Goal: Task Accomplishment & Management: Use online tool/utility

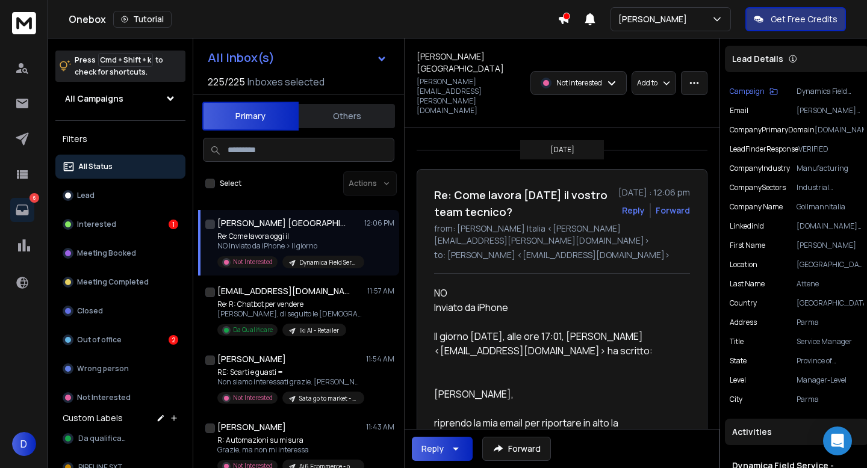
scroll to position [53, 0]
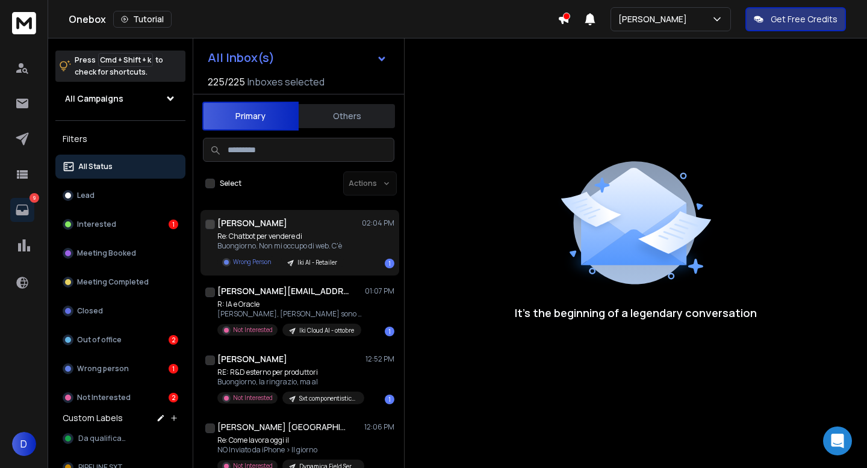
click at [354, 242] on div "Re: Chatbot per vendere di Buongiorno. Non mi occupo di web. C'è Wrong Person I…" at bounding box center [305, 250] width 177 height 37
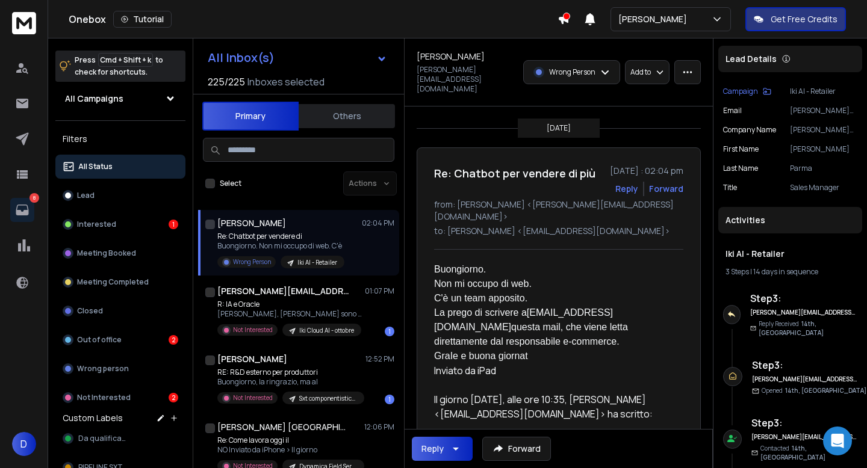
click at [686, 67] on icon "button" at bounding box center [687, 72] width 11 height 11
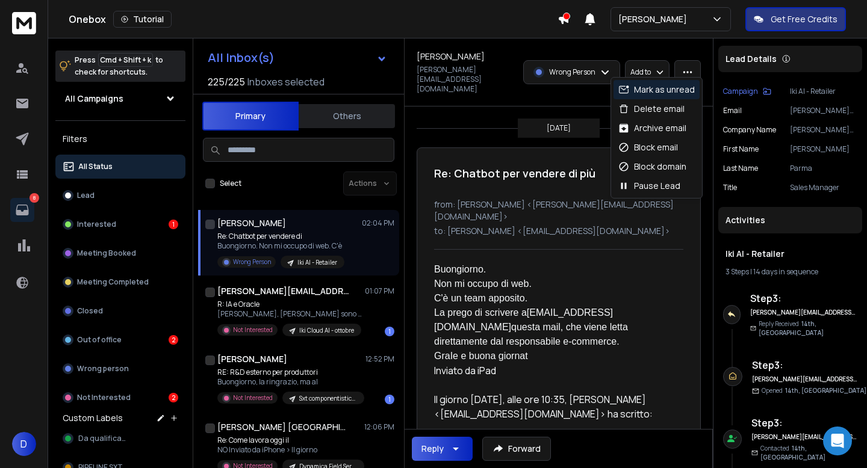
click at [675, 95] on div "Mark as unread" at bounding box center [656, 90] width 76 height 12
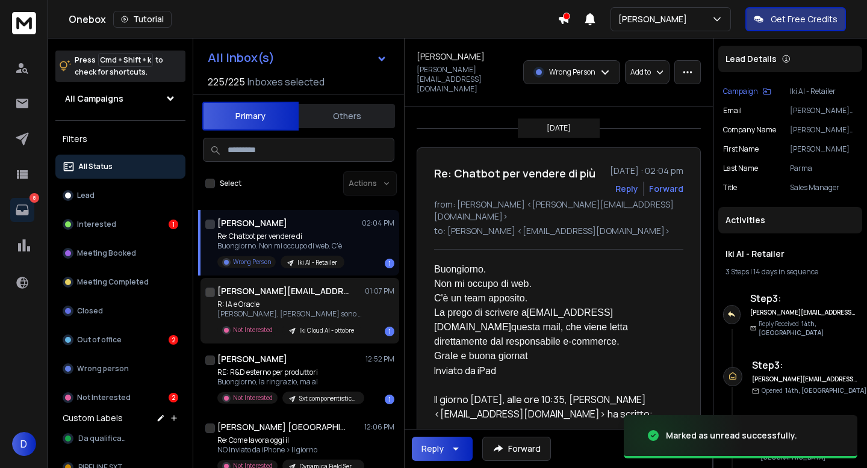
click at [334, 314] on p "[PERSON_NAME], [PERSON_NAME] sono [PERSON_NAME]," at bounding box center [289, 314] width 144 height 10
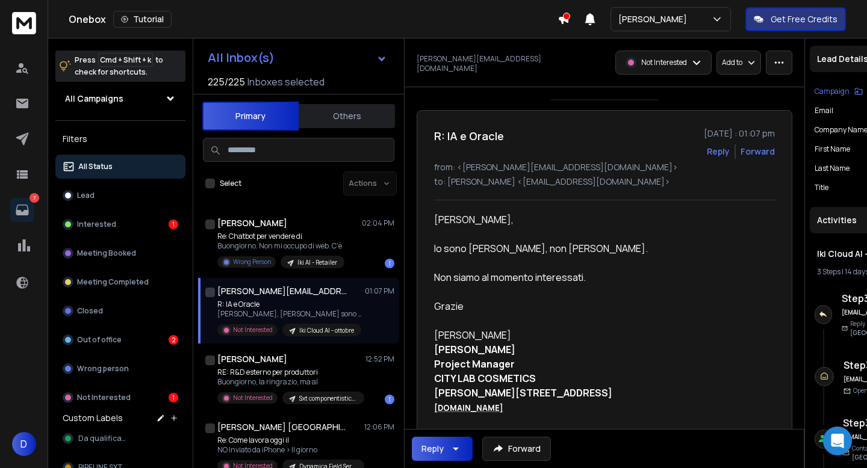
scroll to position [18, 0]
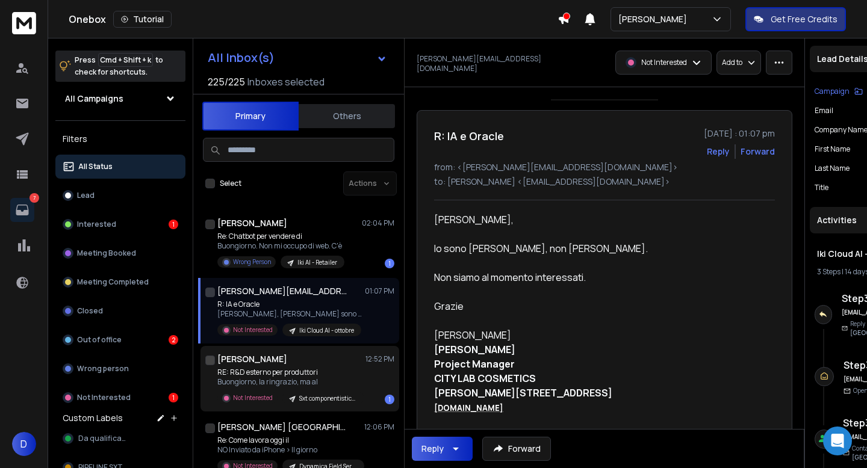
click at [337, 366] on div "Francesco Chebat 12:52 PM RE: R&D esterno per produttori Buongiorno, la ringraz…" at bounding box center [305, 378] width 177 height 51
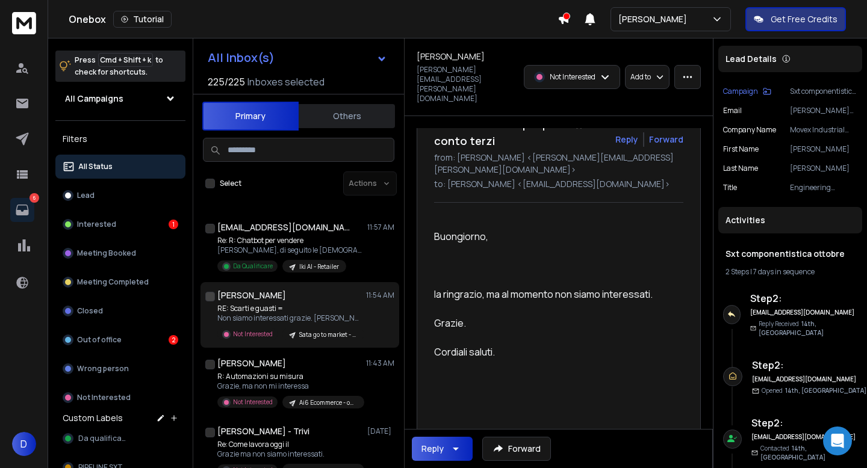
scroll to position [264, 0]
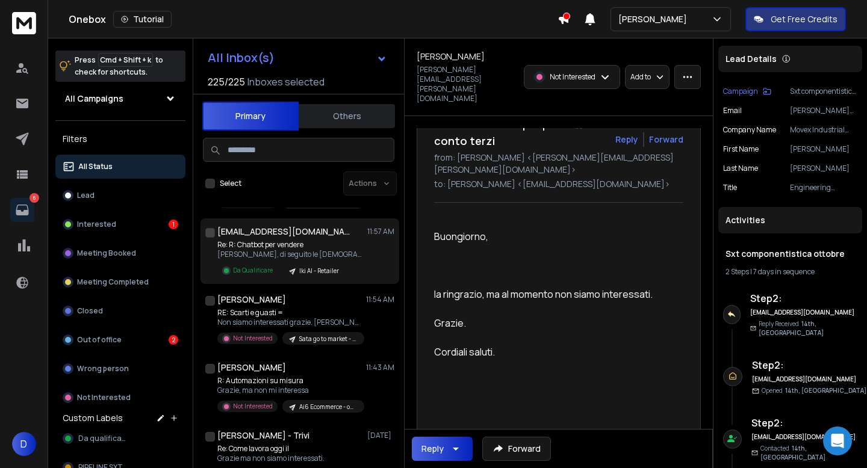
click at [364, 250] on div "Re: R: Chatbot per vendere Buongiorno Eloisa, di seguito le indico Da Qualifica…" at bounding box center [305, 258] width 177 height 37
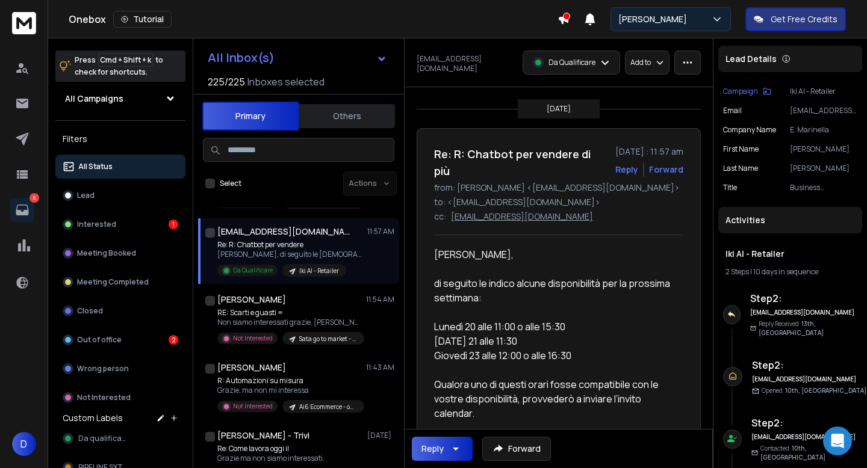
click at [646, 23] on p "[PERSON_NAME]" at bounding box center [654, 19] width 73 height 12
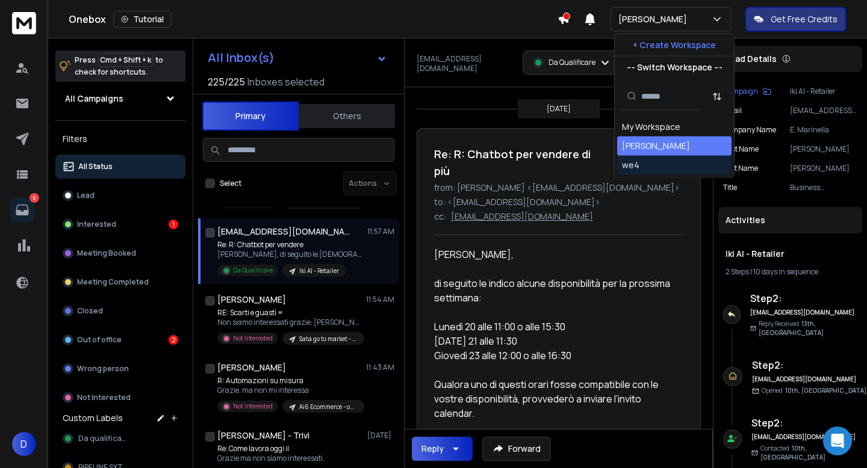
click at [638, 166] on div "we4" at bounding box center [674, 165] width 114 height 19
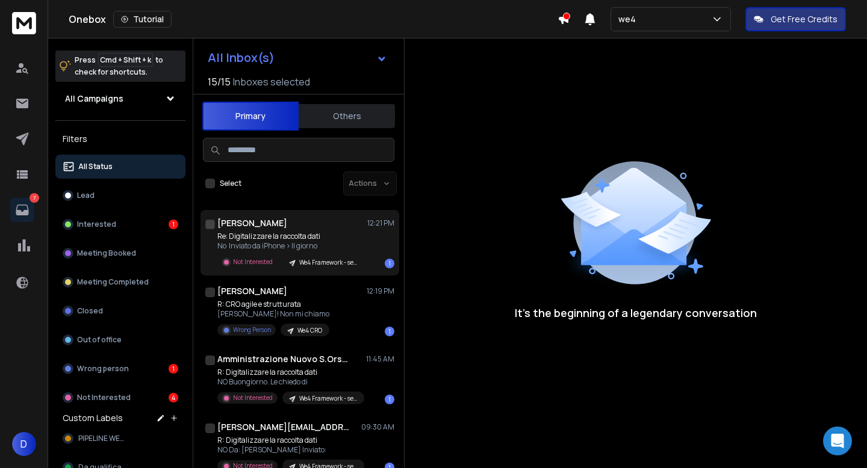
click at [294, 231] on div "Alessandra Marabese 12:21 PM Re: Digitalizzare la raccolta dati No Inviato da i…" at bounding box center [305, 242] width 177 height 51
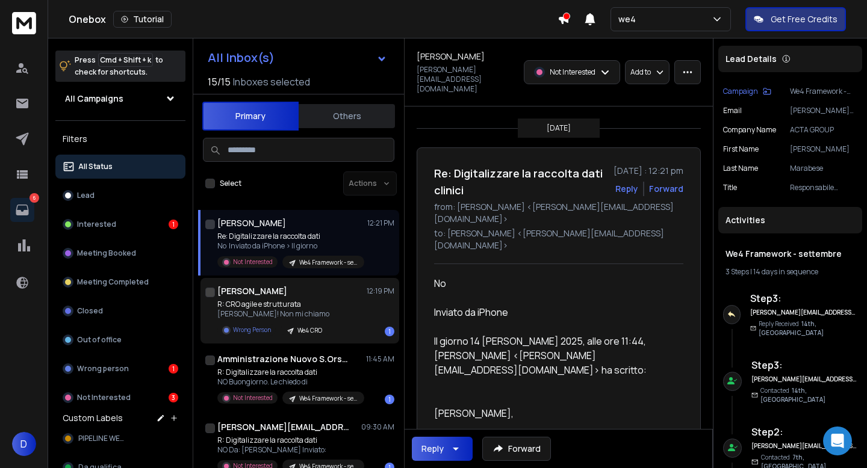
click at [349, 318] on div "R: CRO agile e strutturata Ciao Riccardo! Non mi chiamo Wrong Person We4 CRO 1" at bounding box center [305, 318] width 177 height 37
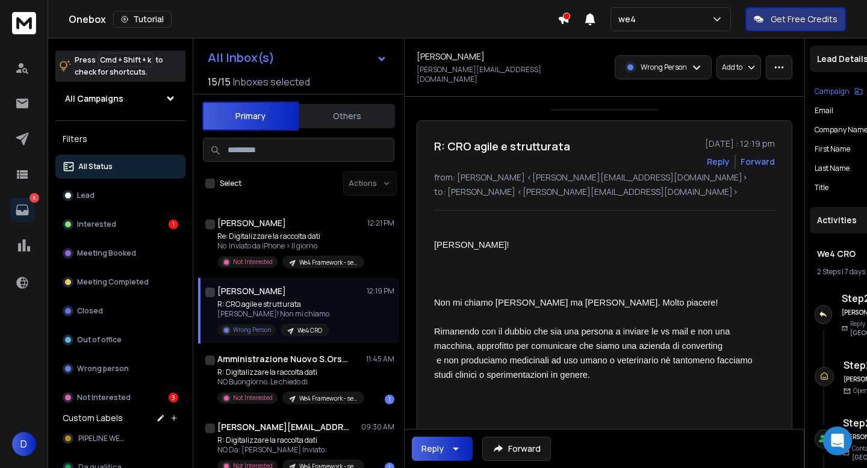
scroll to position [17, 0]
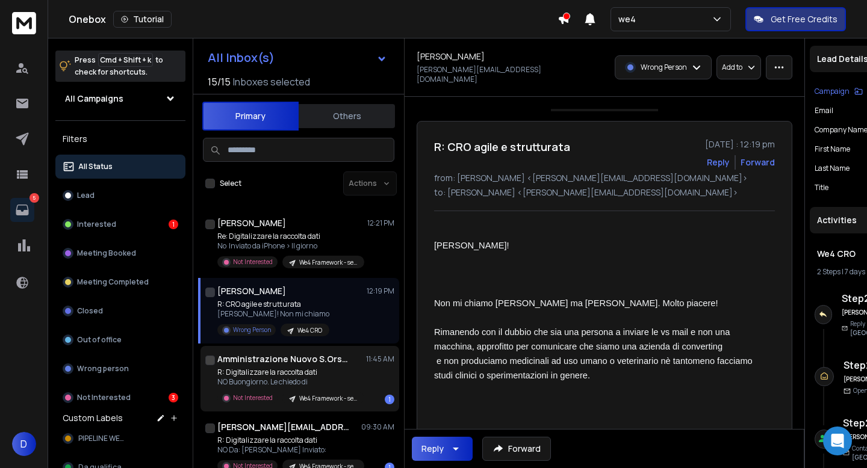
click at [346, 364] on h1 "Amministrazione Nuovo S.Orsola S.r.l." at bounding box center [283, 359] width 132 height 12
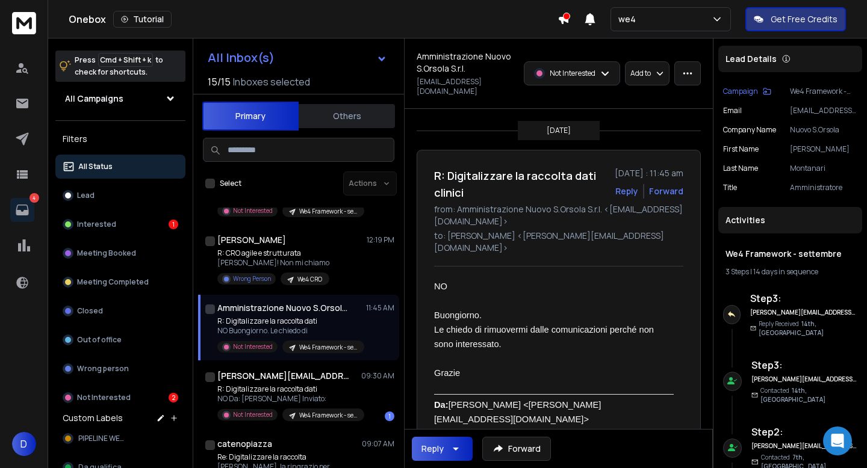
scroll to position [52, 0]
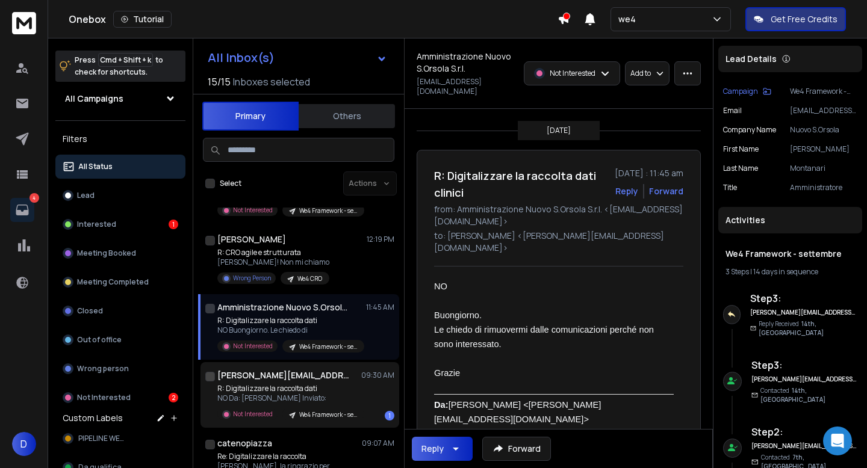
click at [357, 395] on p "NO Da: [PERSON_NAME] Inviato:" at bounding box center [289, 399] width 144 height 10
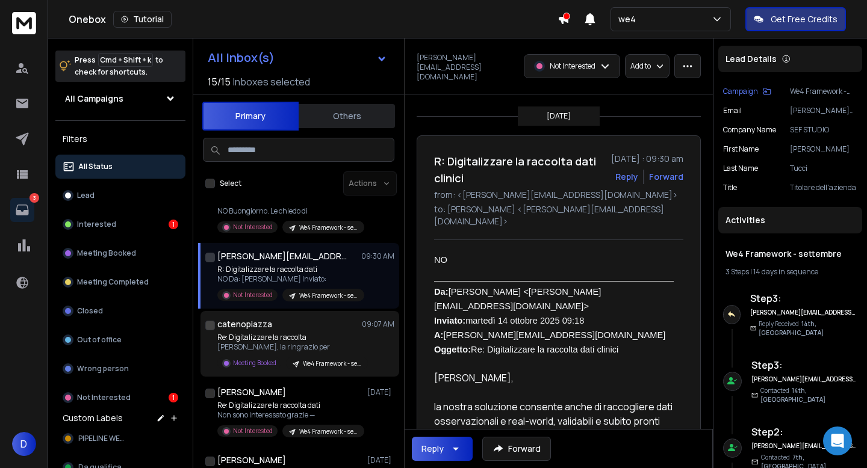
scroll to position [173, 0]
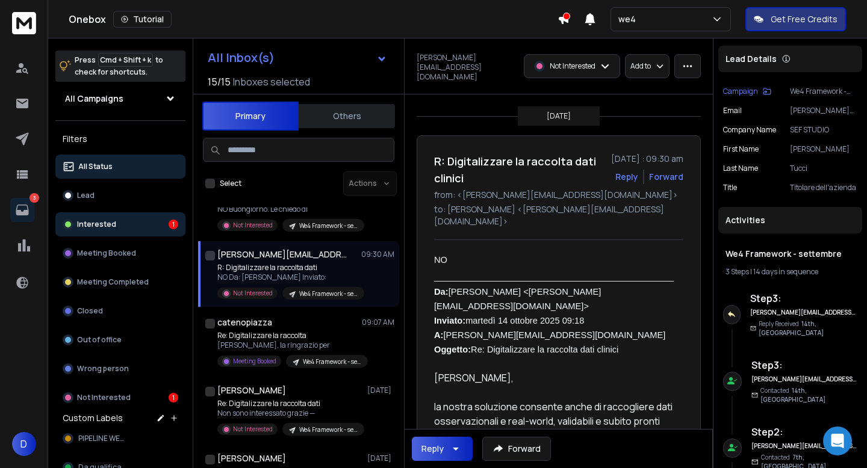
click at [144, 231] on button "Interested 1" at bounding box center [120, 224] width 130 height 24
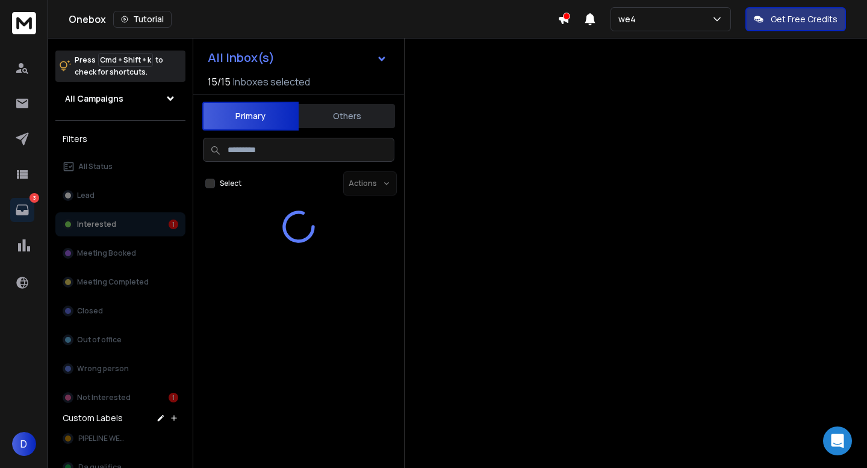
scroll to position [0, 0]
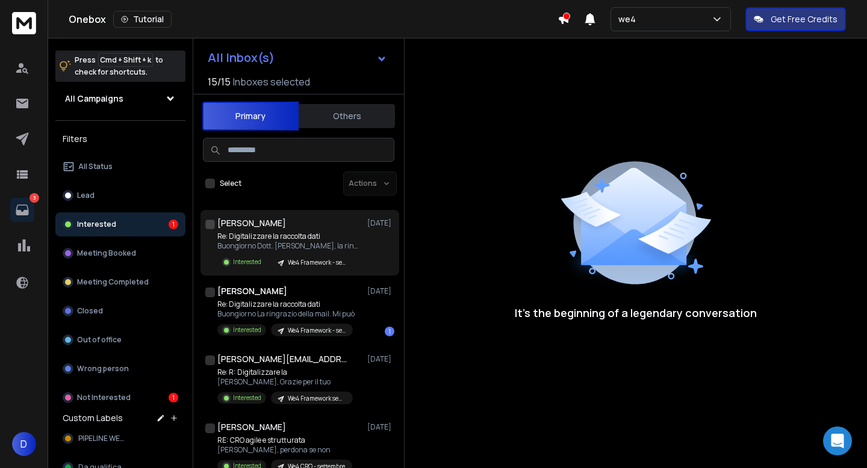
click at [341, 244] on p "Buongiorno Dott. Falzone, la ringrazio" at bounding box center [289, 246] width 144 height 10
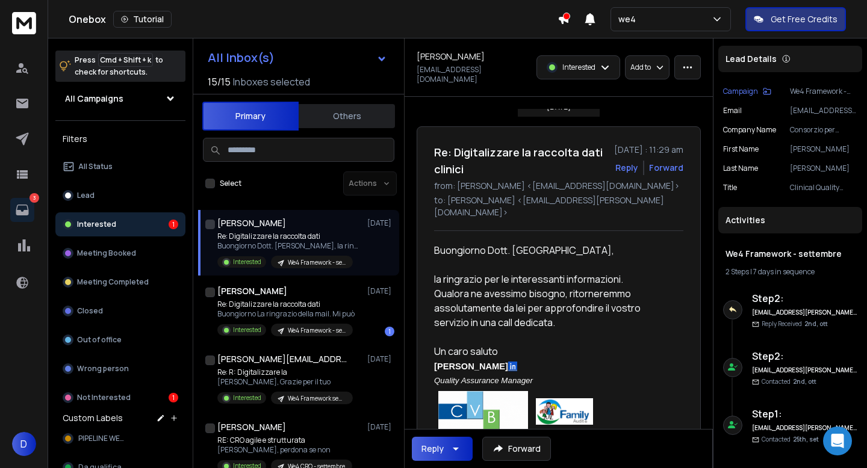
scroll to position [14, 0]
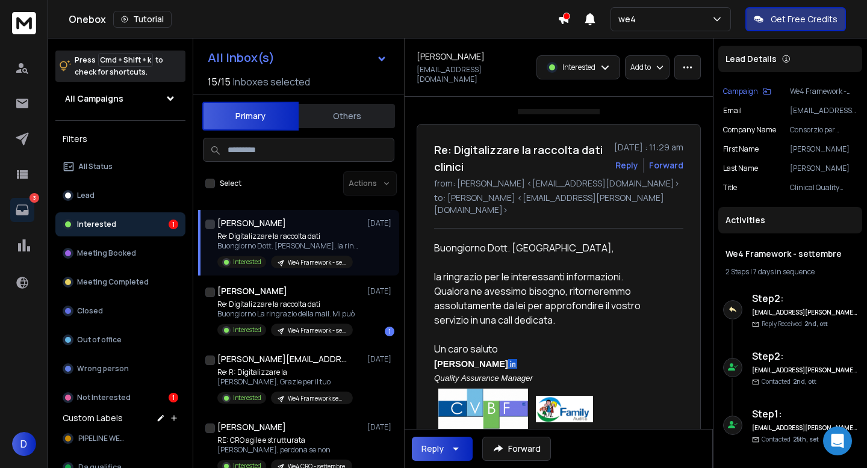
click at [574, 342] on div "Un caro saluto" at bounding box center [554, 349] width 240 height 14
click at [653, 26] on button "we4" at bounding box center [670, 19] width 120 height 24
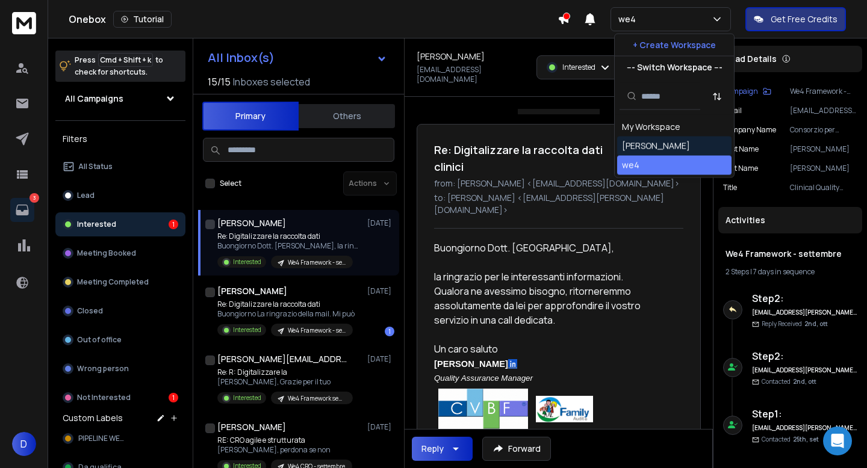
click at [646, 144] on div "Davide Gulin" at bounding box center [656, 146] width 68 height 12
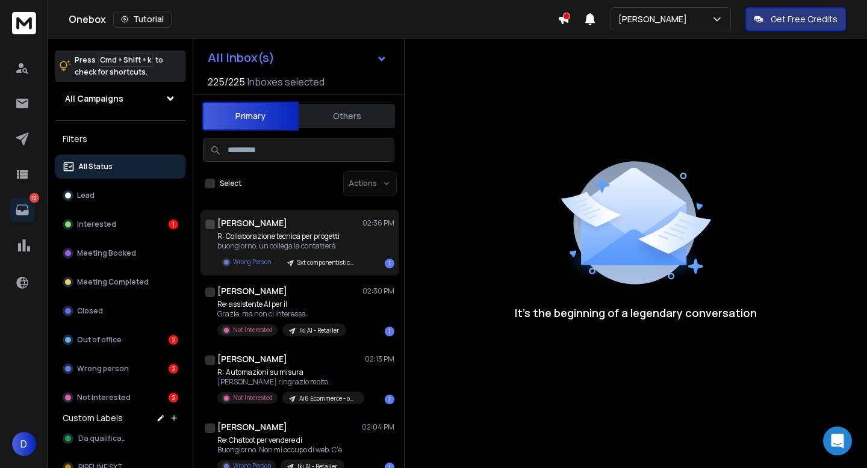
click at [376, 239] on div "R: Collaborazione tecnica per progetti buongiorno, un collega la contatterà Wro…" at bounding box center [305, 250] width 177 height 37
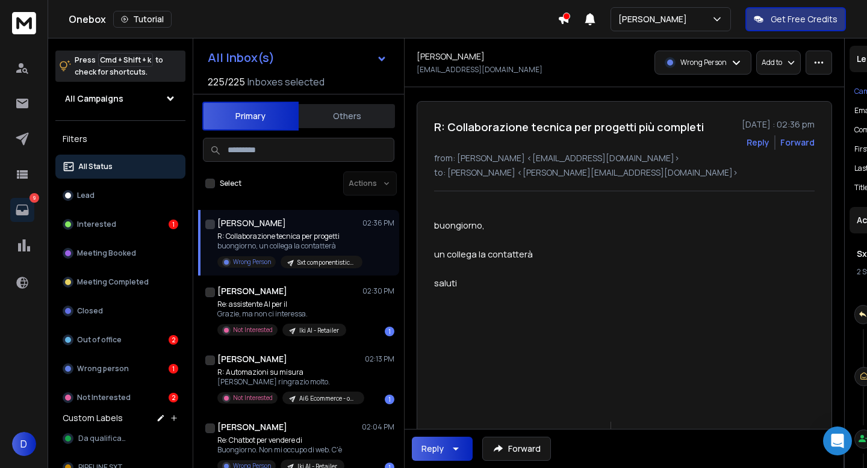
scroll to position [14, 0]
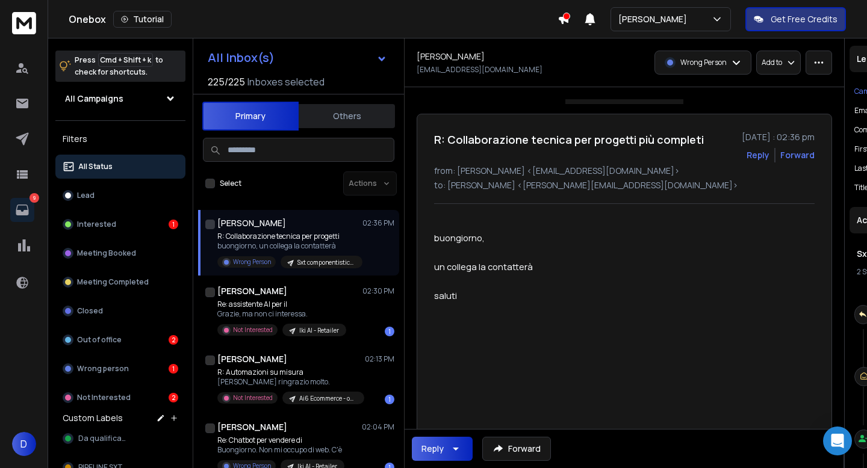
click at [819, 66] on icon "button" at bounding box center [818, 62] width 11 height 11
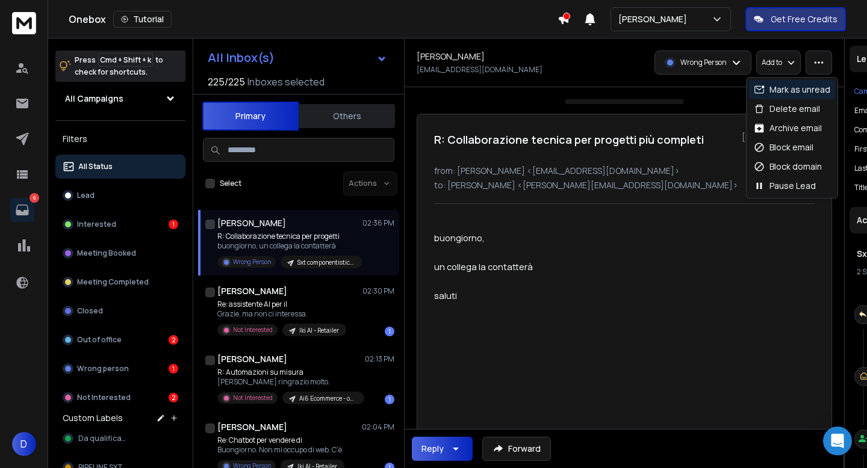
click at [792, 94] on div "Mark as unread" at bounding box center [792, 90] width 76 height 12
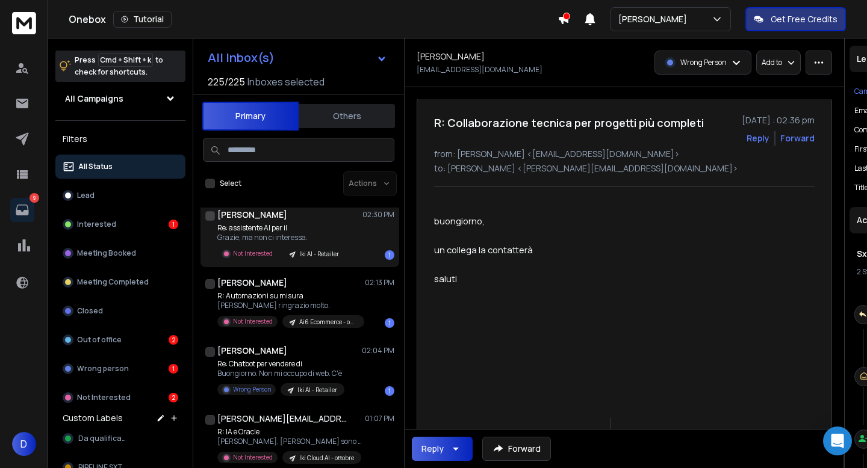
scroll to position [77, 0]
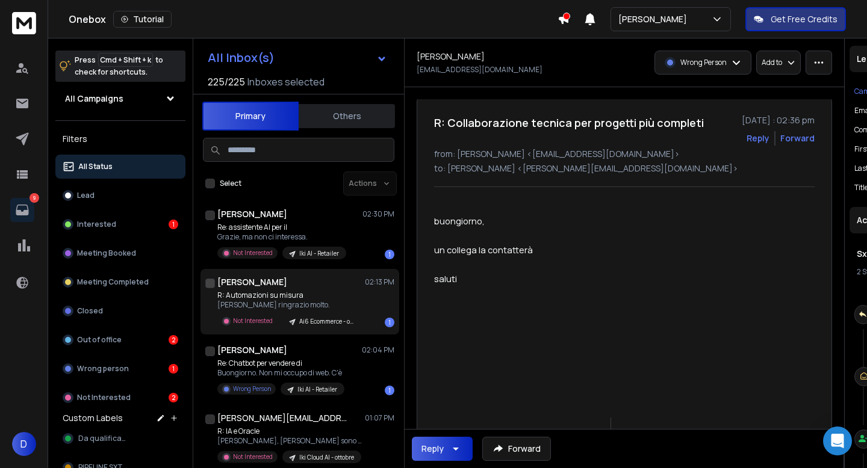
click at [357, 293] on p "R: Automazioni su misura" at bounding box center [289, 296] width 144 height 10
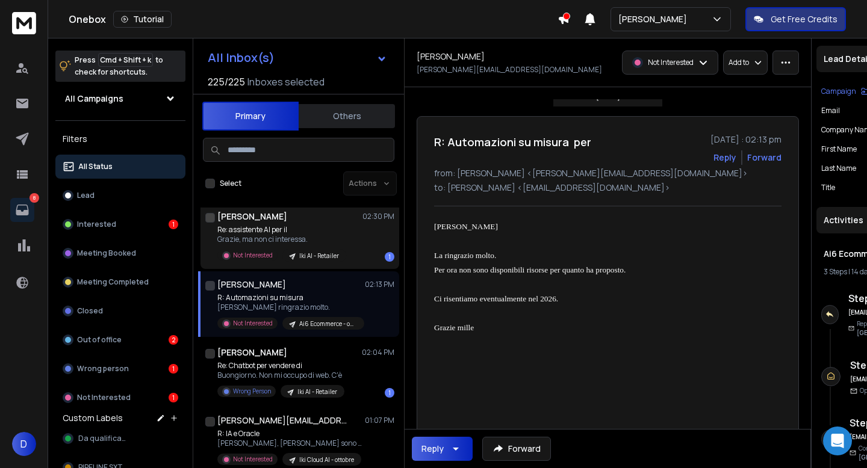
scroll to position [75, 0]
click at [373, 246] on div "Re: assistente AI per il Grazie, ma non ci interessa. Not Interested Iki AI - R…" at bounding box center [305, 243] width 177 height 37
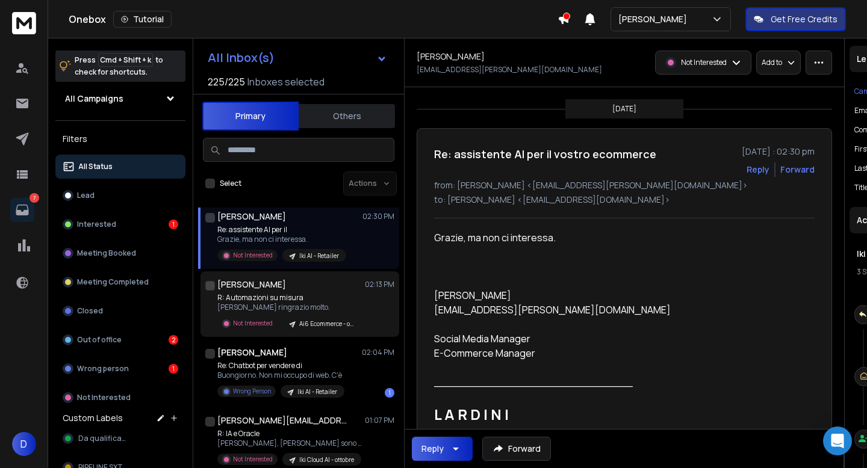
click at [382, 303] on div "R: Automazioni su misura Buongiorno Cristian La ringrazio molto. Not Interested…" at bounding box center [305, 311] width 177 height 37
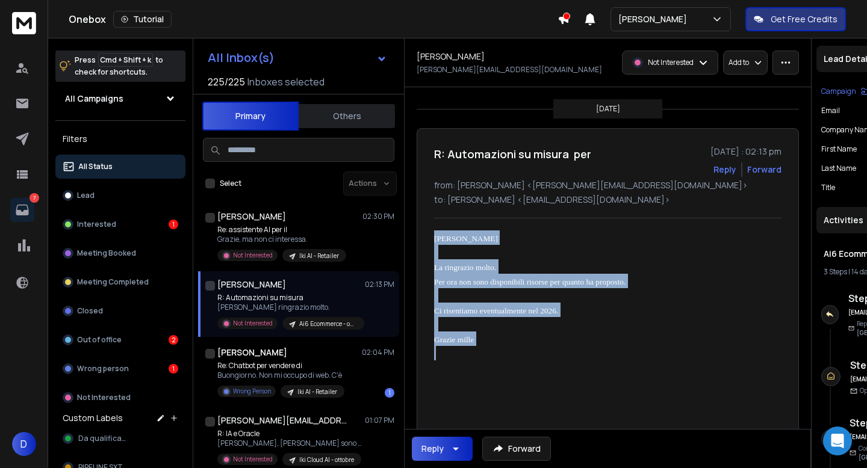
drag, startPoint x: 515, startPoint y: 347, endPoint x: 432, endPoint y: 235, distance: 139.4
copy div "Buongiorno Cristian La ringrazio molto. Per ora non sono disponibili risorse pe…"
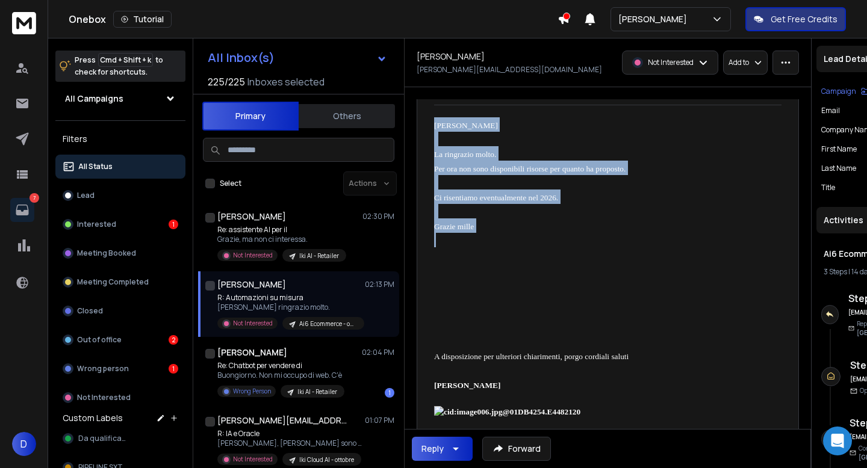
scroll to position [116, 0]
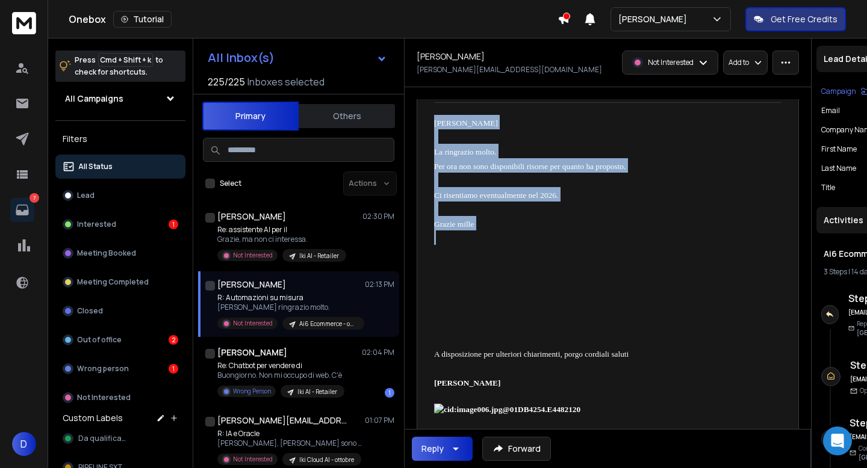
click at [462, 450] on icon "button" at bounding box center [455, 449] width 14 height 14
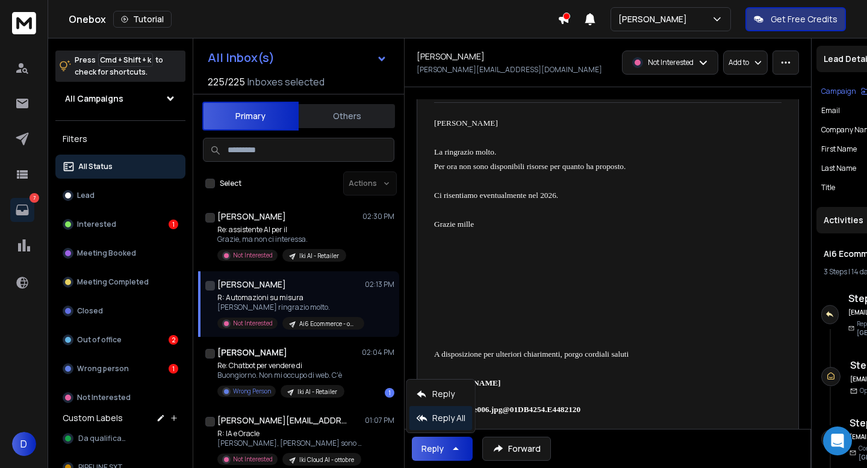
click at [441, 417] on p "Reply All" at bounding box center [448, 418] width 33 height 12
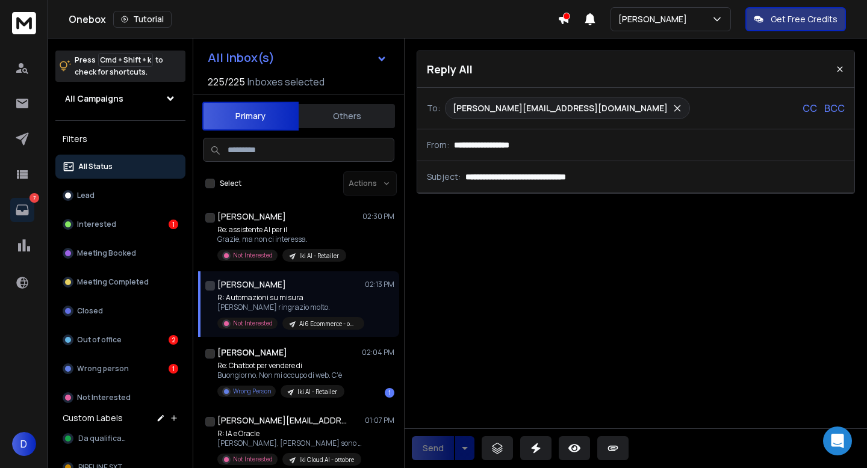
scroll to position [0, 0]
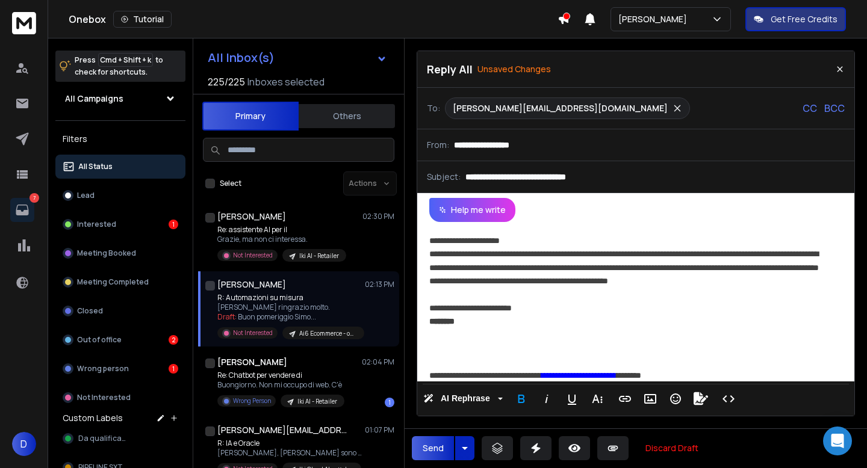
click at [548, 235] on p "**********" at bounding box center [629, 240] width 400 height 13
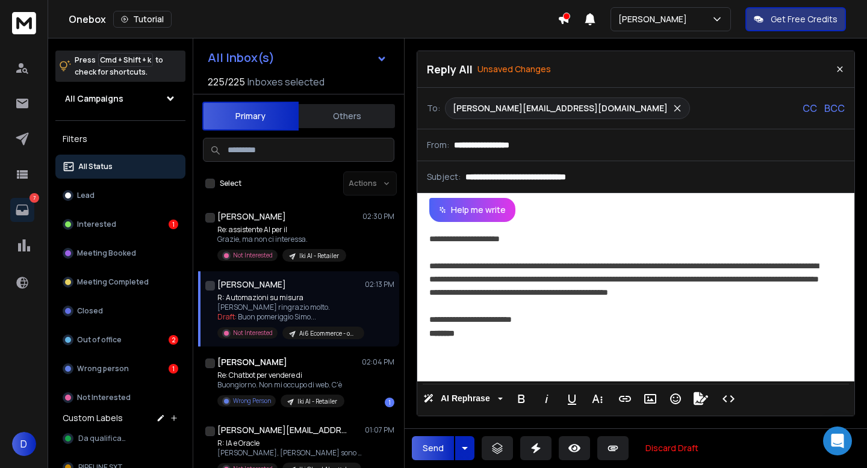
scroll to position [2, 0]
click at [649, 307] on p "**********" at bounding box center [629, 286] width 400 height 54
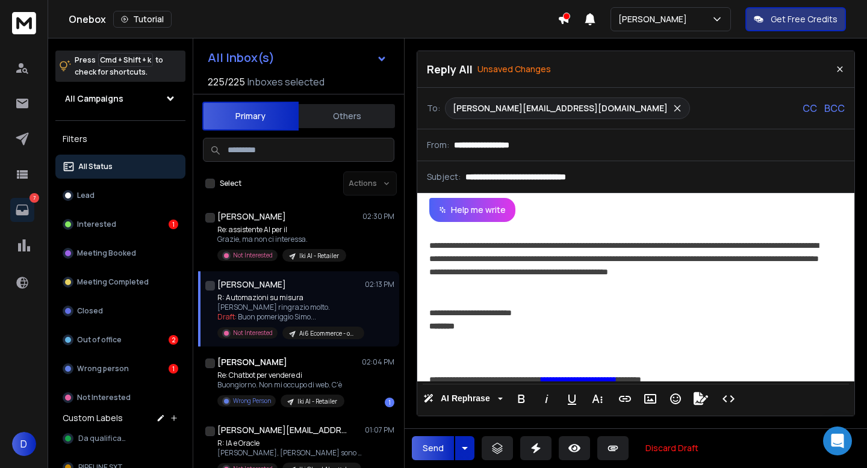
scroll to position [112, 0]
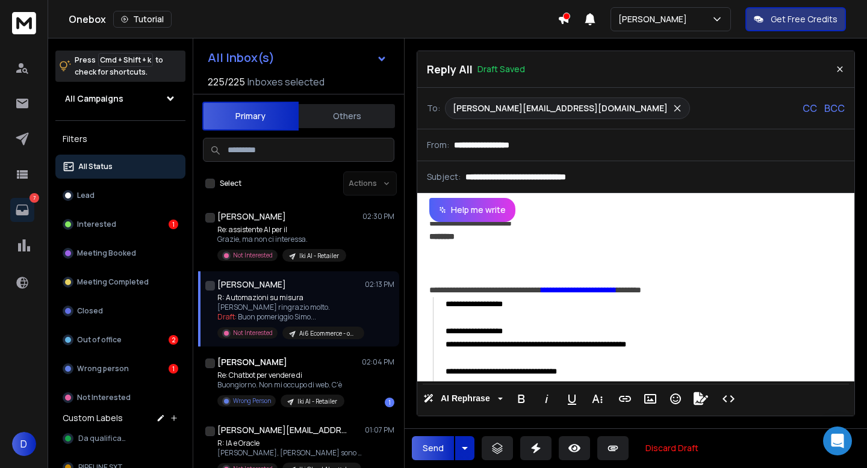
click at [445, 239] on strong "********" at bounding box center [441, 236] width 25 height 8
click at [525, 404] on icon "button" at bounding box center [521, 399] width 14 height 14
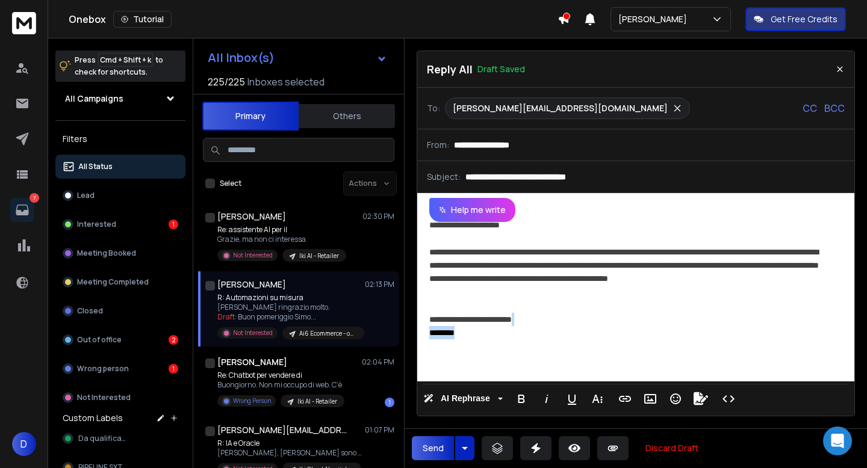
scroll to position [2, 0]
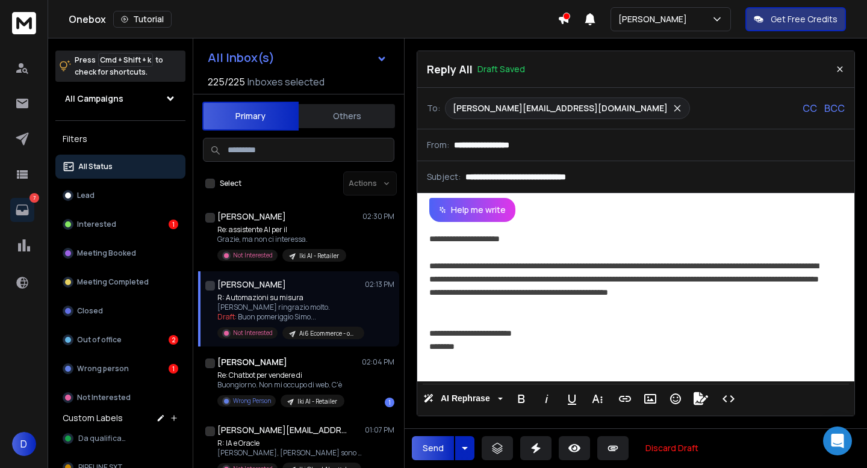
click at [562, 318] on p "**********" at bounding box center [629, 292] width 400 height 67
click at [602, 334] on p "**********" at bounding box center [629, 340] width 400 height 27
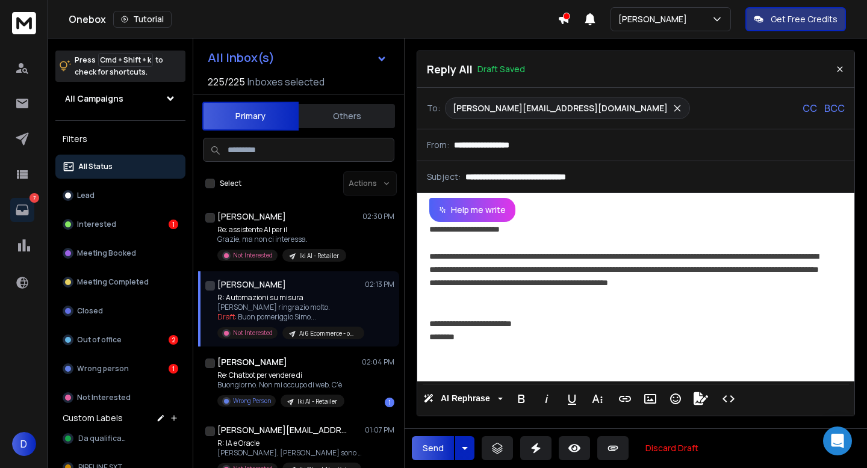
scroll to position [20, 0]
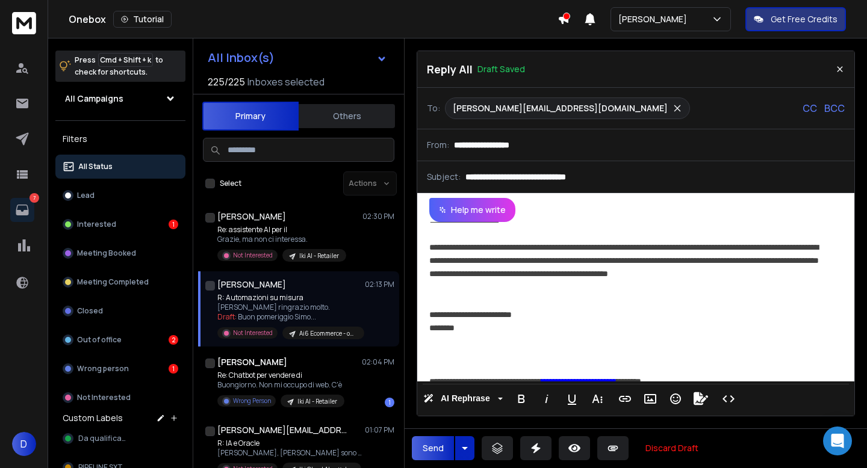
click at [431, 449] on button "Send" at bounding box center [433, 448] width 42 height 24
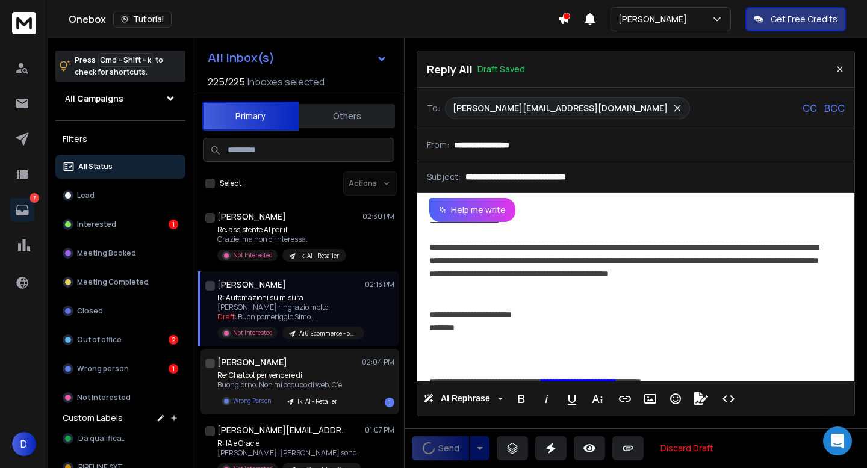
click at [332, 364] on div "Matteo Parma 02:04 PM" at bounding box center [305, 362] width 177 height 12
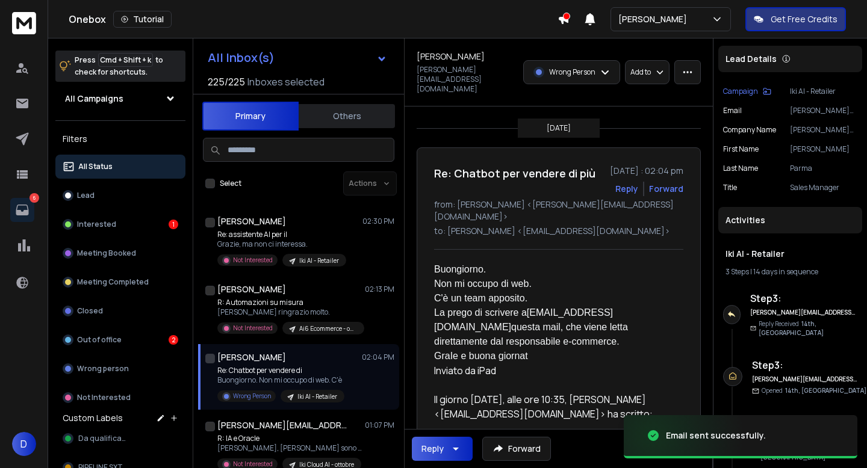
scroll to position [70, 0]
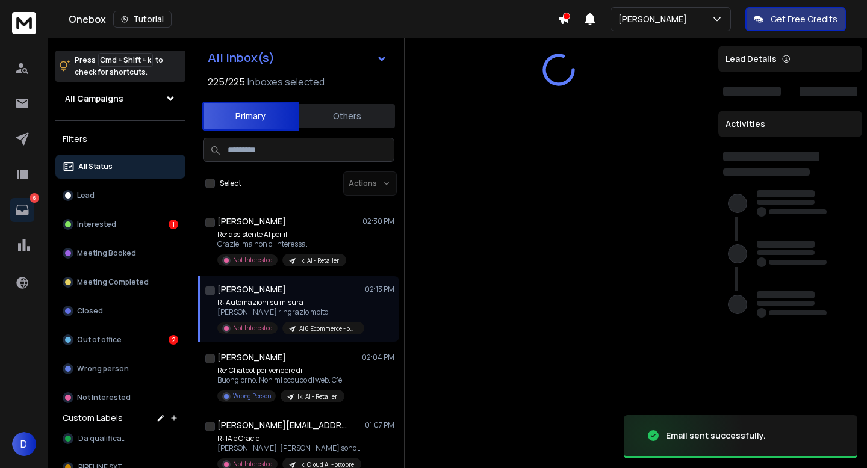
click at [680, 65] on div at bounding box center [559, 70] width 308 height 34
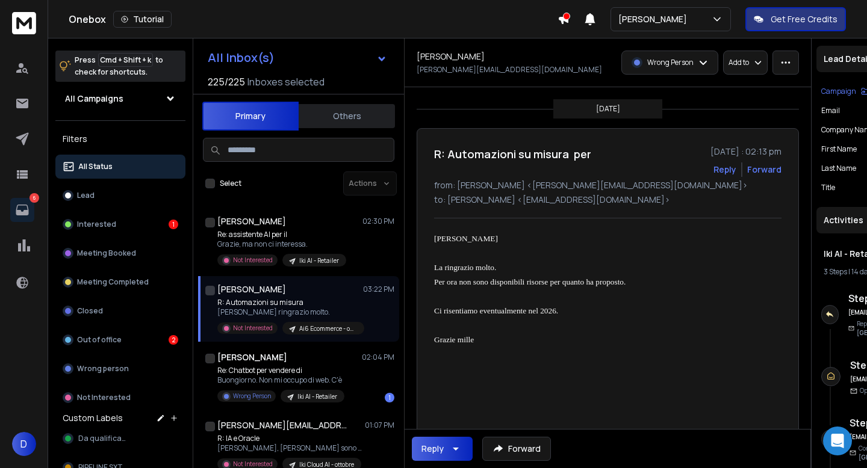
click at [312, 314] on p "Buongiorno Cristian La ringrazio molto." at bounding box center [289, 313] width 144 height 10
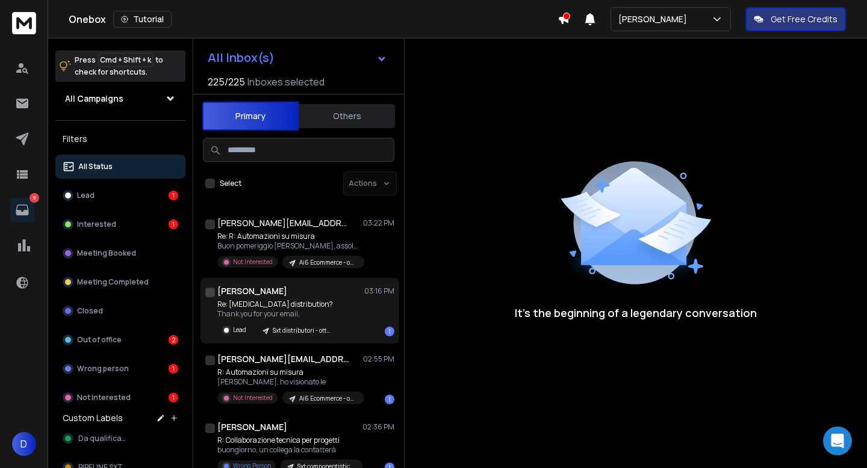
click at [364, 315] on div "Re: [MEDICAL_DATA] distribution? Thank you for your email, Lead Sxt distributor…" at bounding box center [305, 318] width 177 height 37
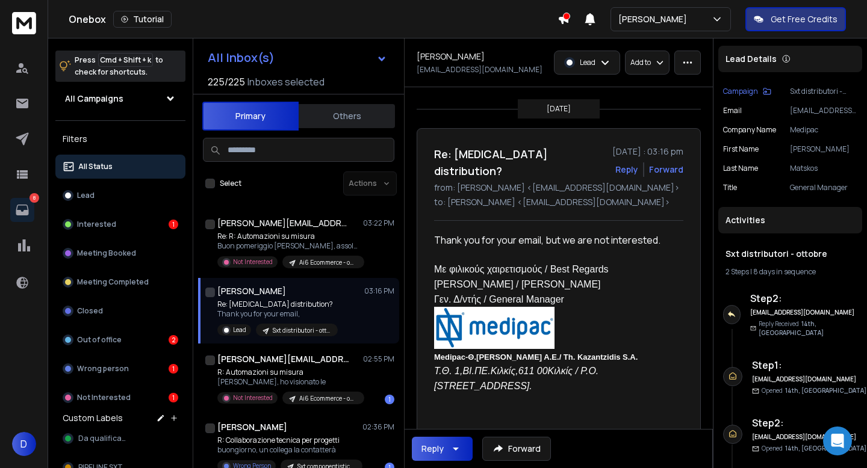
click at [586, 59] on p "Lead" at bounding box center [588, 63] width 16 height 10
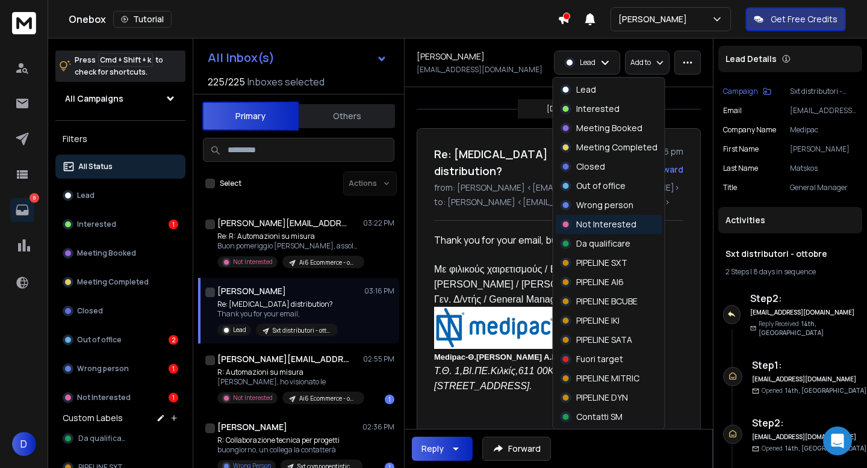
click at [591, 228] on p "Not Interested" at bounding box center [606, 225] width 60 height 12
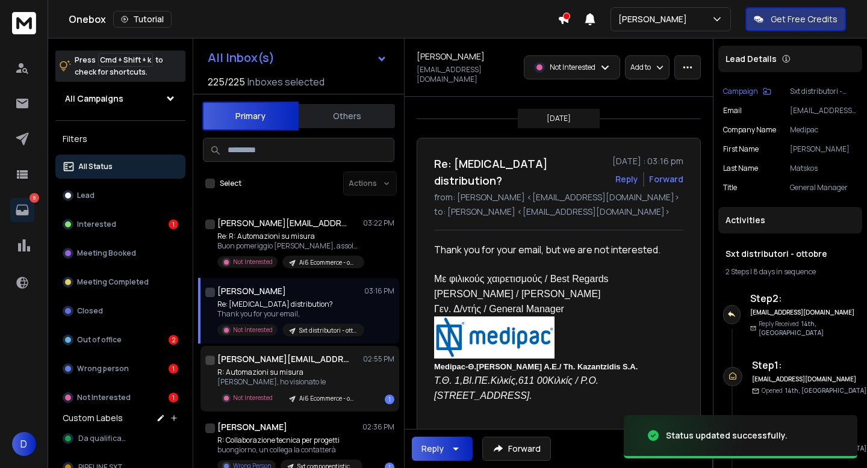
click at [370, 369] on div "R: Automazioni su misura [PERSON_NAME], ho visionato le Not Interested Ai6 Ecom…" at bounding box center [305, 386] width 177 height 37
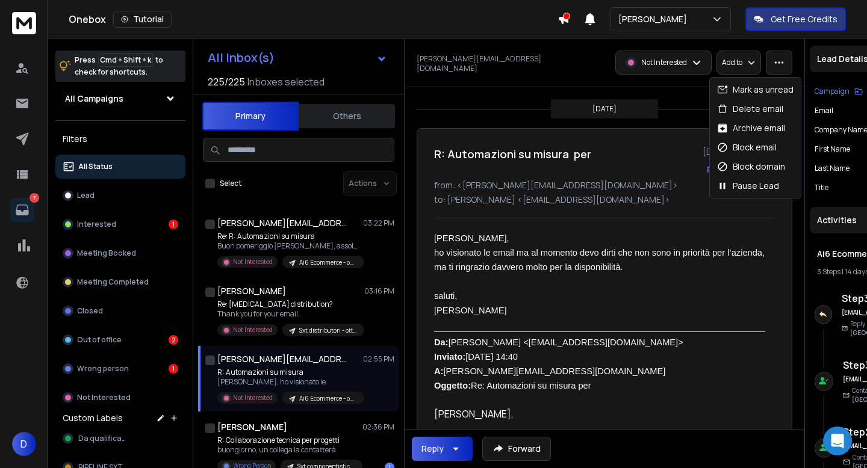
click at [784, 66] on icon "button" at bounding box center [778, 62] width 11 height 11
click at [782, 93] on div "Mark as unread" at bounding box center [755, 90] width 76 height 12
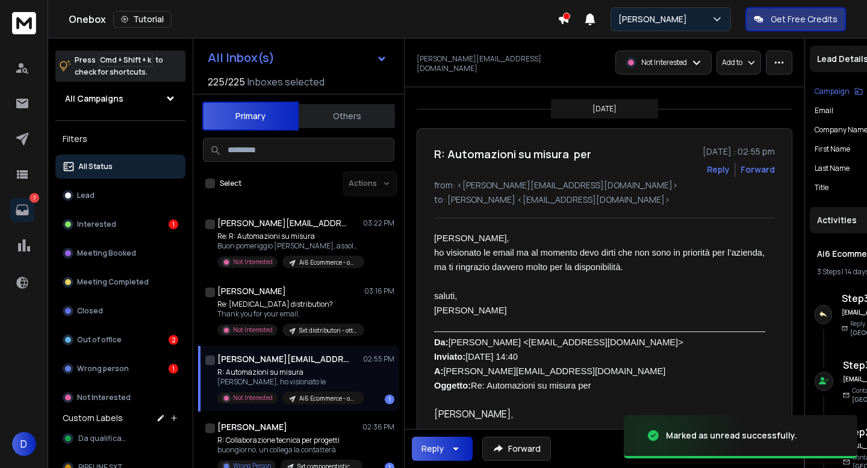
click at [627, 14] on p "[PERSON_NAME]" at bounding box center [654, 19] width 73 height 12
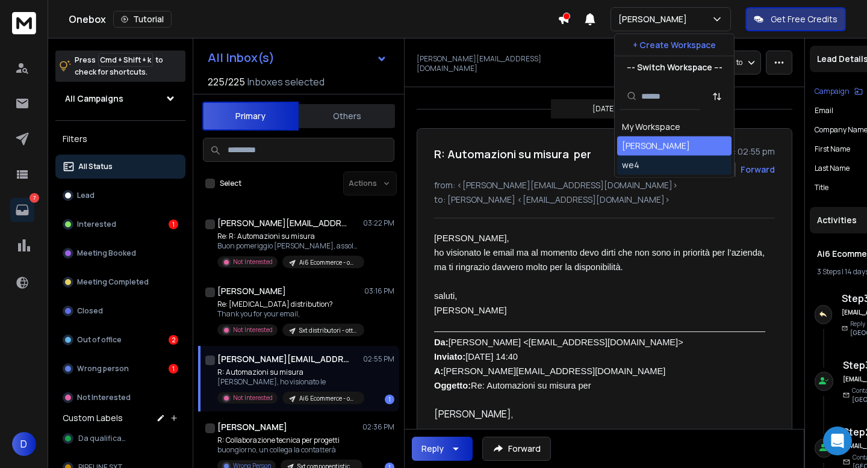
click at [633, 162] on div "we4" at bounding box center [630, 166] width 17 height 12
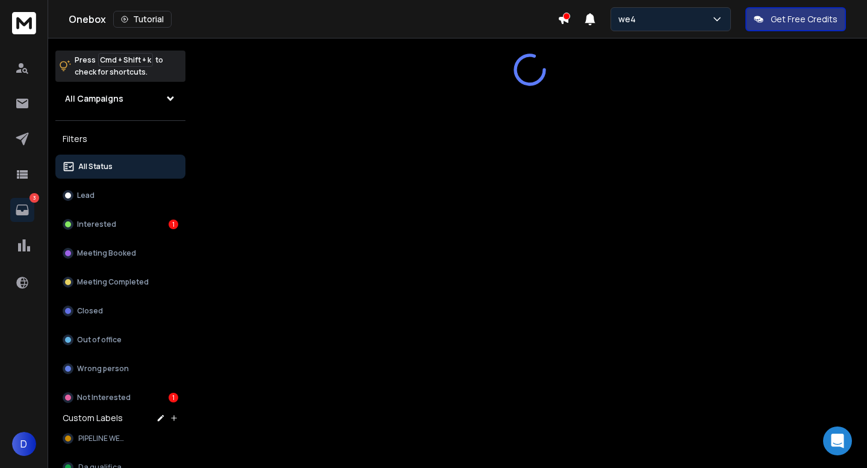
click at [651, 17] on div "we4" at bounding box center [670, 19] width 105 height 12
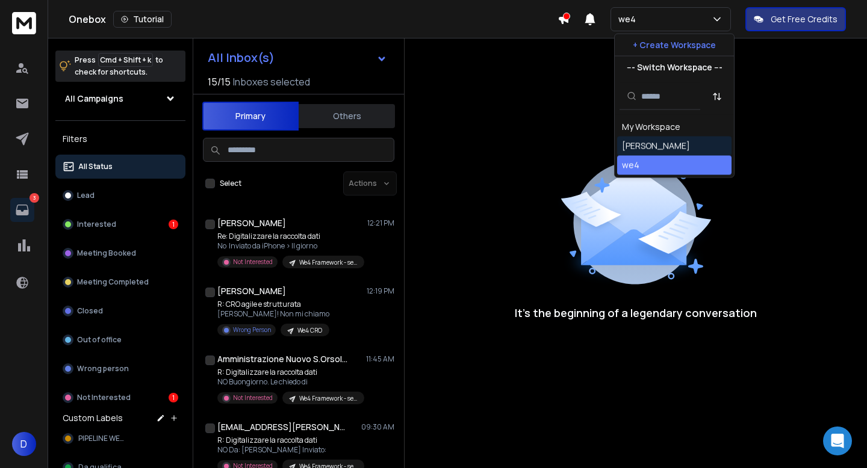
click at [640, 149] on div "[PERSON_NAME]" at bounding box center [656, 146] width 68 height 12
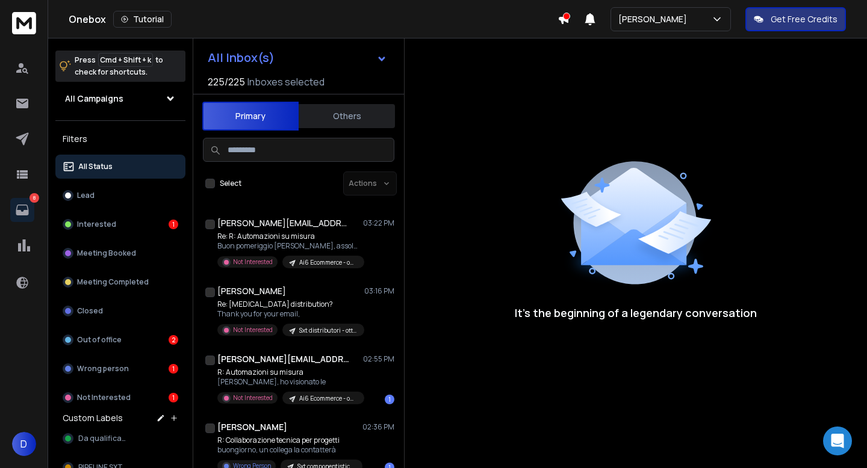
scroll to position [23, 0]
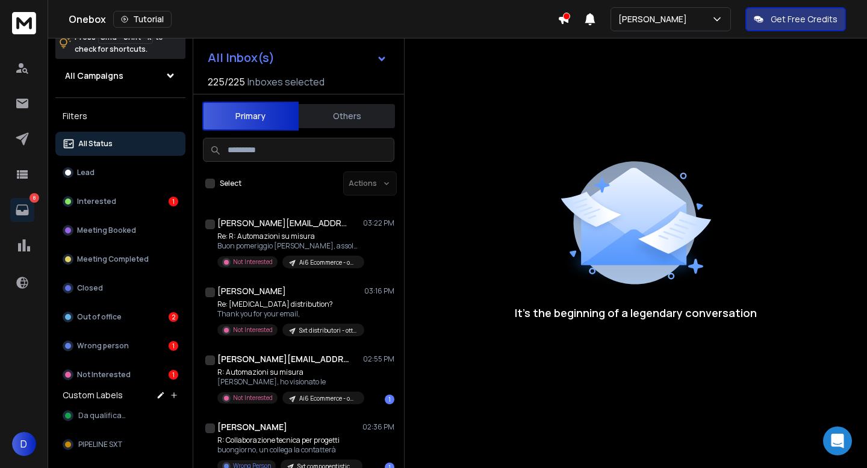
click at [105, 419] on span "Da qualificare" at bounding box center [103, 416] width 51 height 10
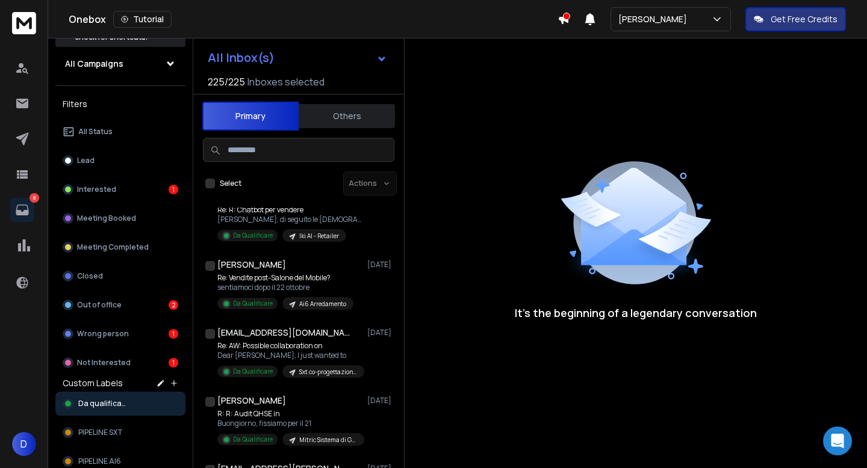
scroll to position [50, 0]
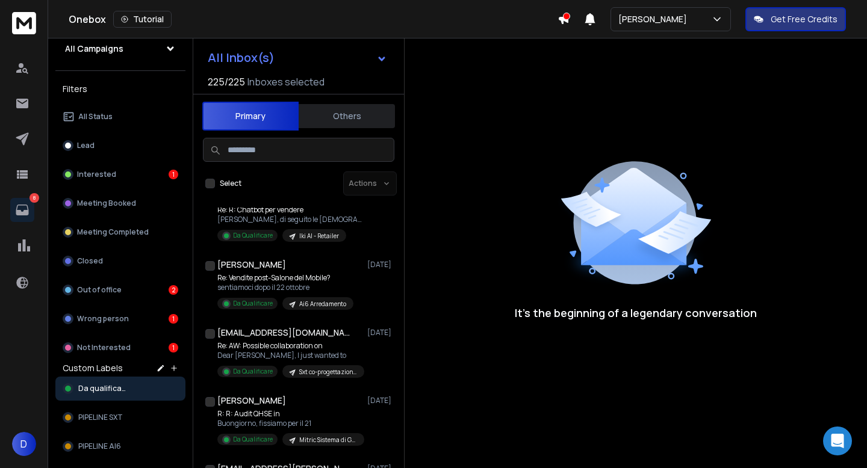
click at [129, 421] on button "PIPELINE SXT" at bounding box center [120, 418] width 130 height 24
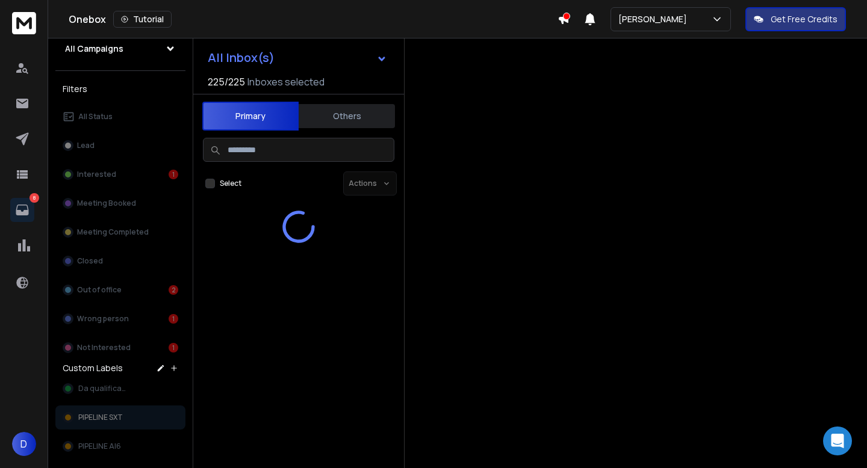
scroll to position [0, 0]
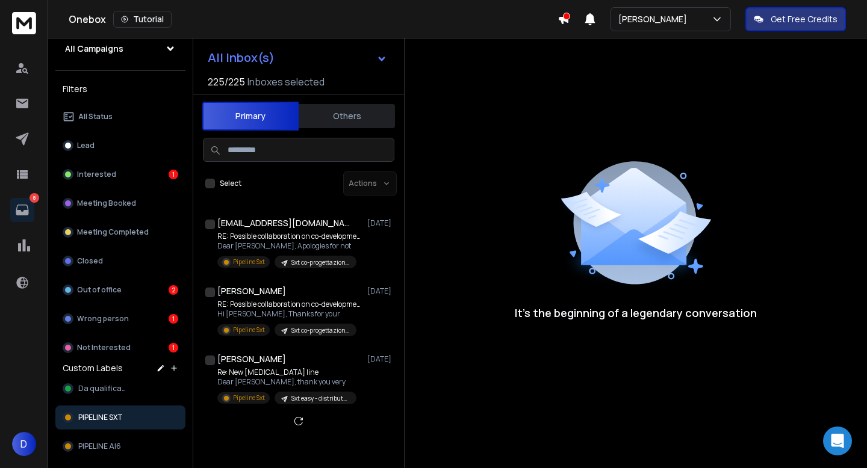
click at [127, 445] on button "PIPELINE AI6" at bounding box center [120, 447] width 130 height 24
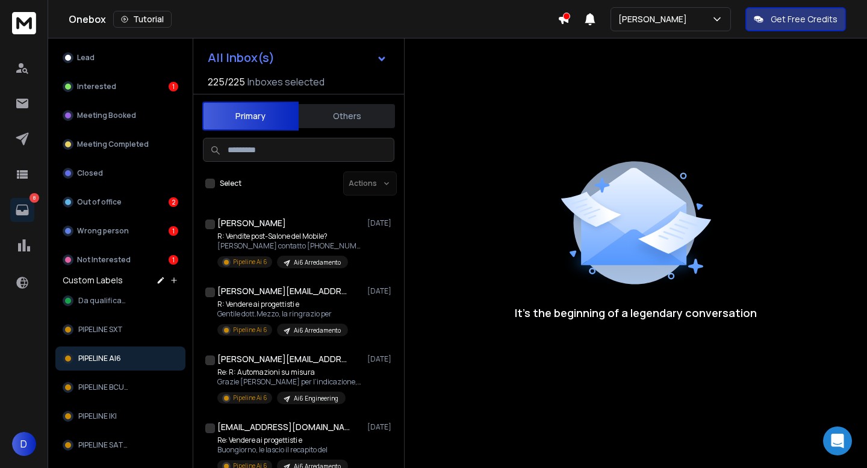
scroll to position [152, 0]
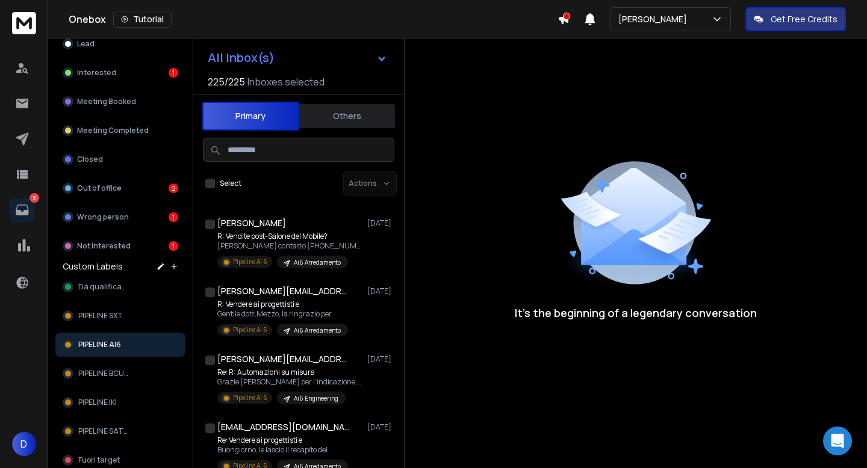
click at [125, 376] on span "PIPELINE BCUBE" at bounding box center [105, 374] width 54 height 10
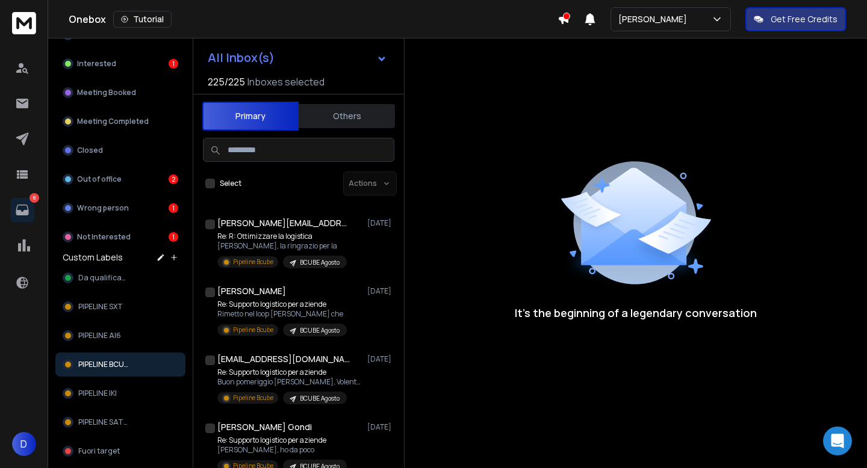
scroll to position [175, 0]
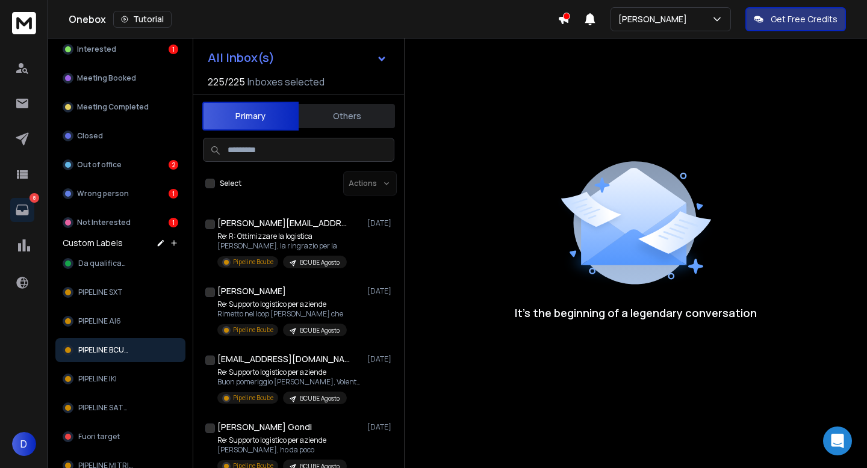
click at [119, 374] on p "PIPELINE IKI" at bounding box center [98, 379] width 41 height 10
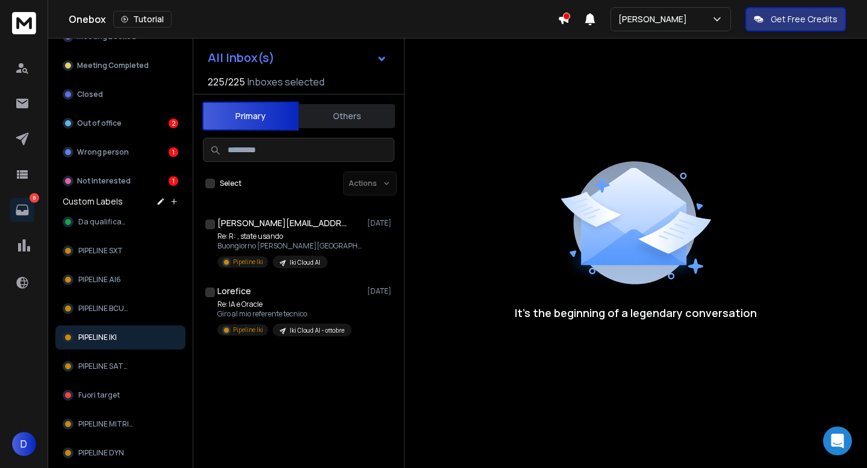
scroll to position [217, 0]
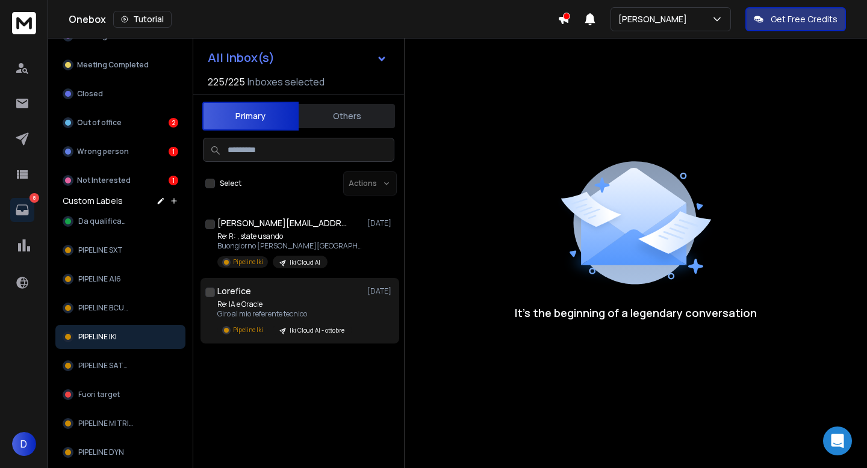
click at [284, 302] on p "Re: IA e Oracle" at bounding box center [284, 305] width 134 height 10
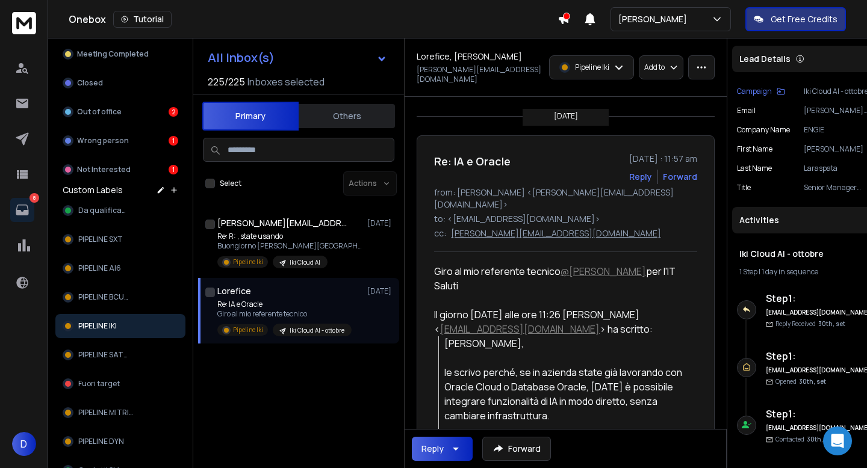
scroll to position [240, 0]
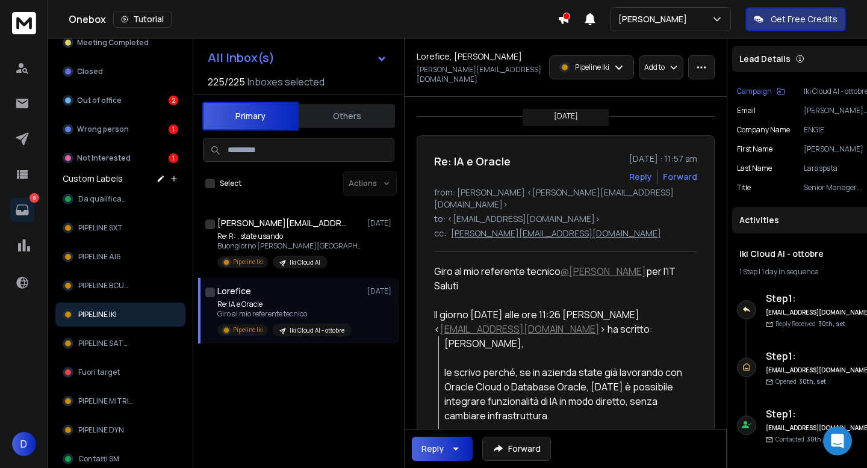
click at [96, 343] on span "PIPELINE SATA" at bounding box center [103, 344] width 51 height 10
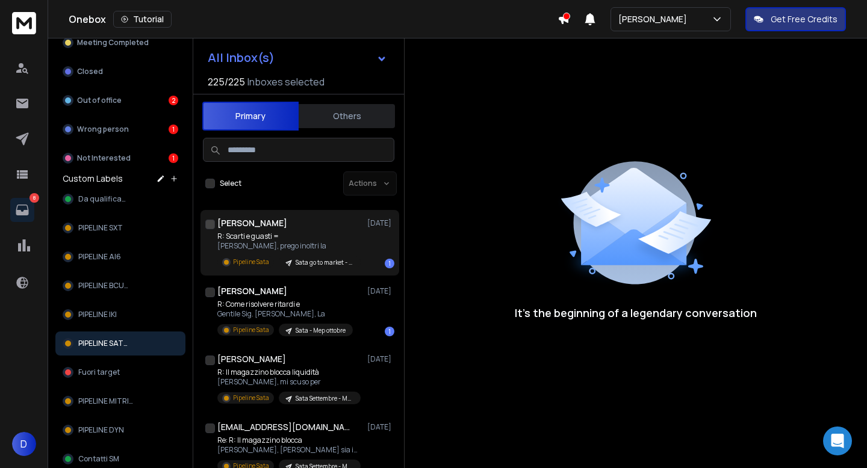
click at [355, 245] on p "Buongiorno Alessandro, prego inoltri la" at bounding box center [288, 246] width 143 height 10
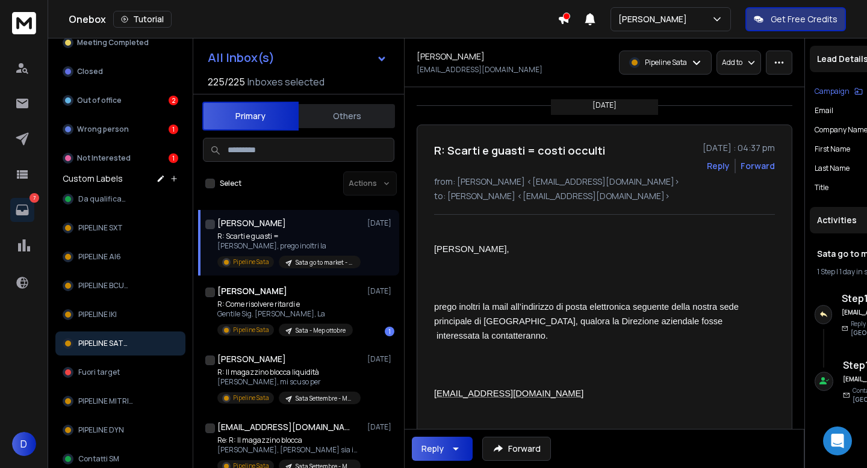
scroll to position [10, 0]
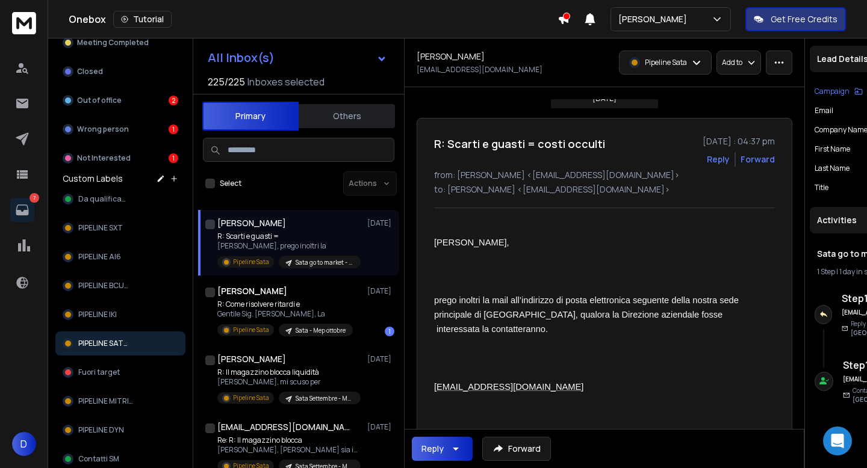
click at [781, 66] on icon "button" at bounding box center [778, 62] width 11 height 11
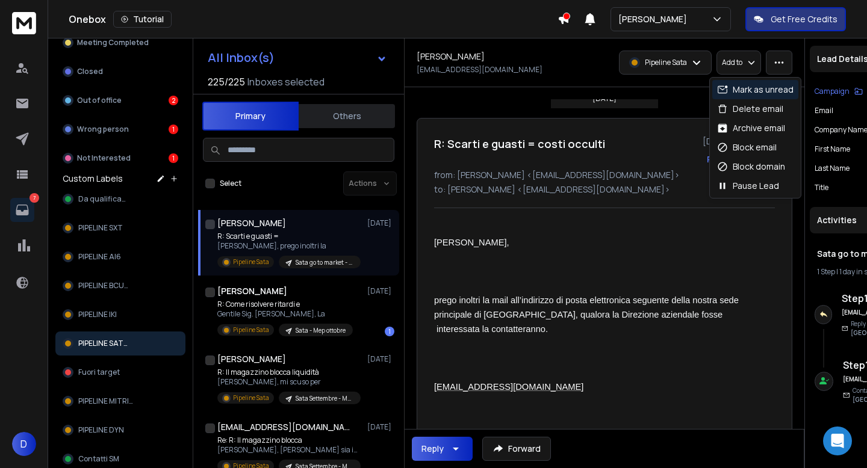
click at [732, 91] on div "Mark as unread" at bounding box center [755, 90] width 76 height 12
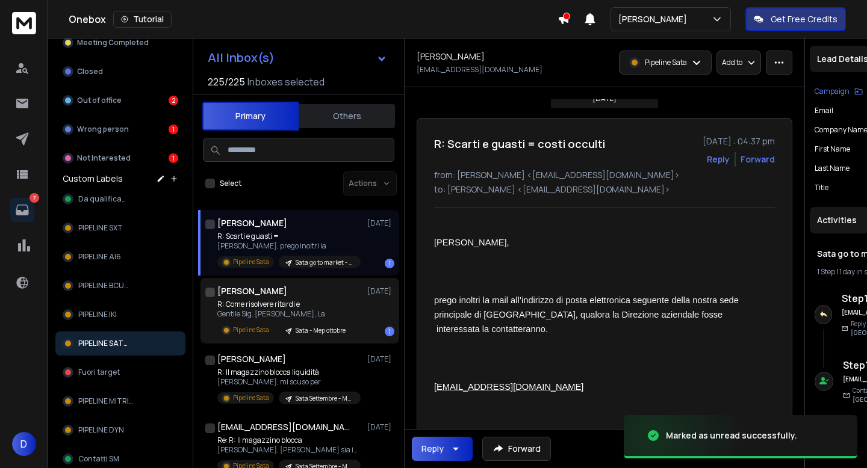
click at [358, 303] on div "R: Come risolvere ritardi e Gentile Sig. Alloni Eraldo, La Pipeline Sata Sata -…" at bounding box center [305, 318] width 177 height 37
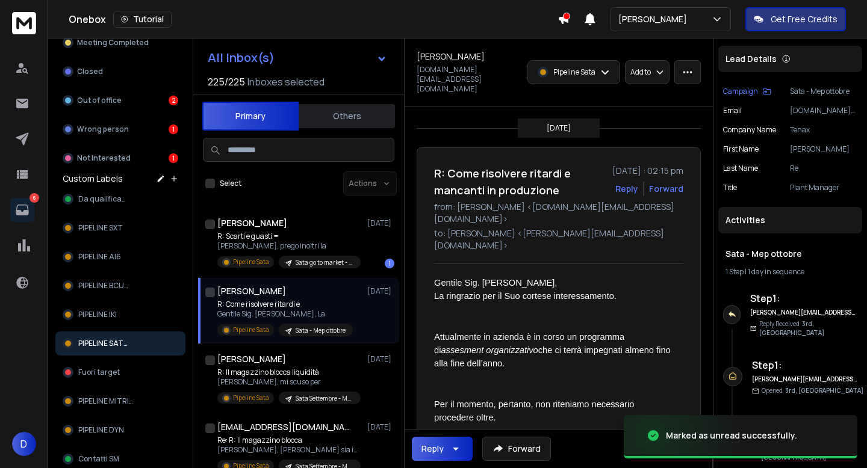
click at [685, 67] on icon "button" at bounding box center [687, 72] width 11 height 11
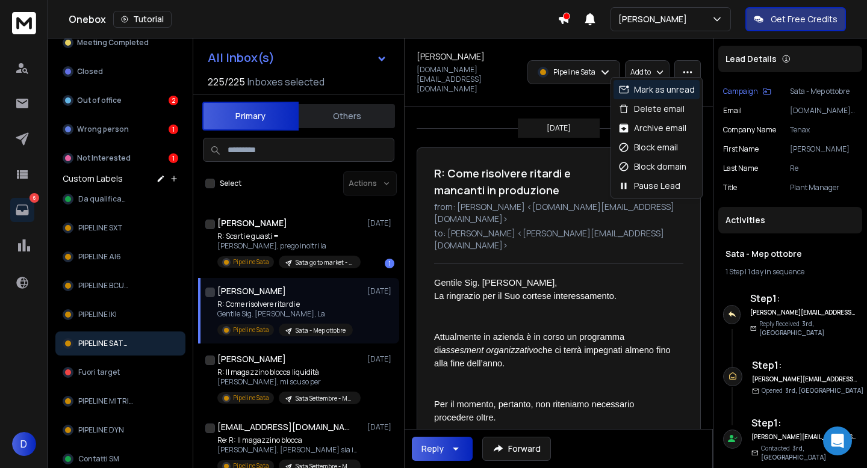
click at [659, 86] on div "Mark as unread" at bounding box center [656, 90] width 76 height 12
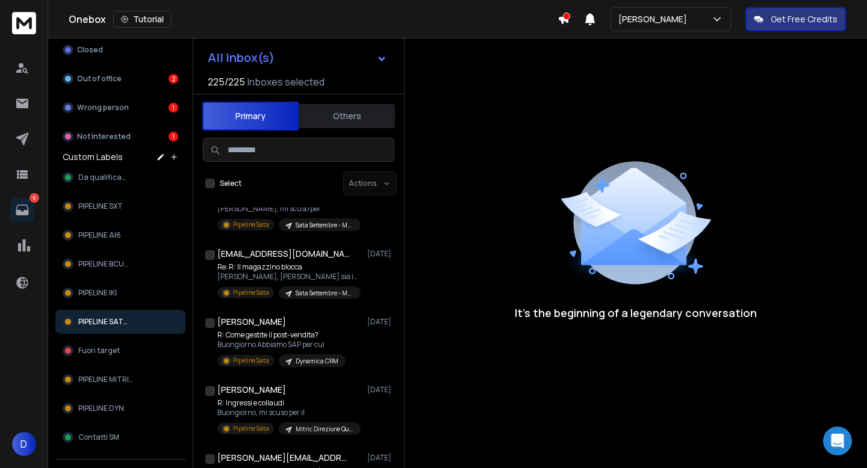
scroll to position [71, 0]
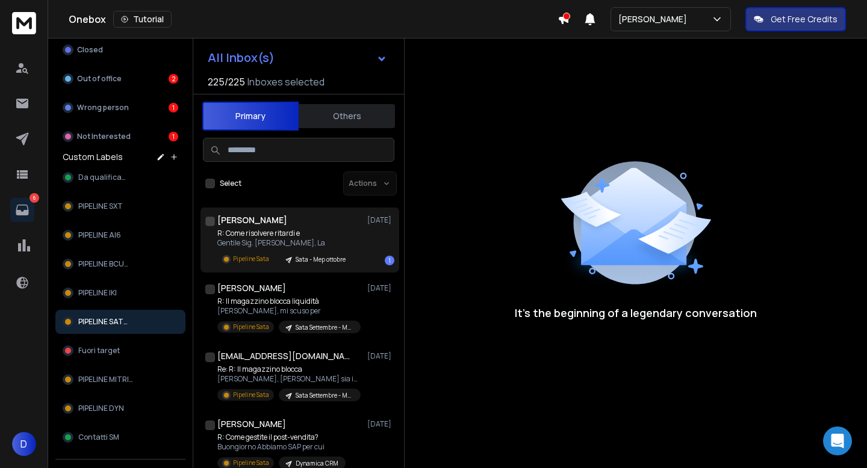
click at [366, 252] on div "R: Come risolvere ritardi e Gentile Sig. Alloni Eraldo, La Pipeline Sata Sata -…" at bounding box center [305, 247] width 177 height 37
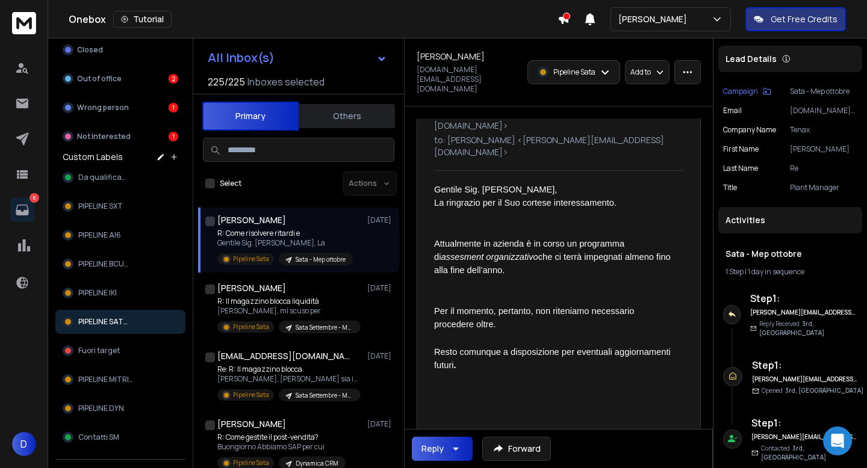
scroll to position [96, 0]
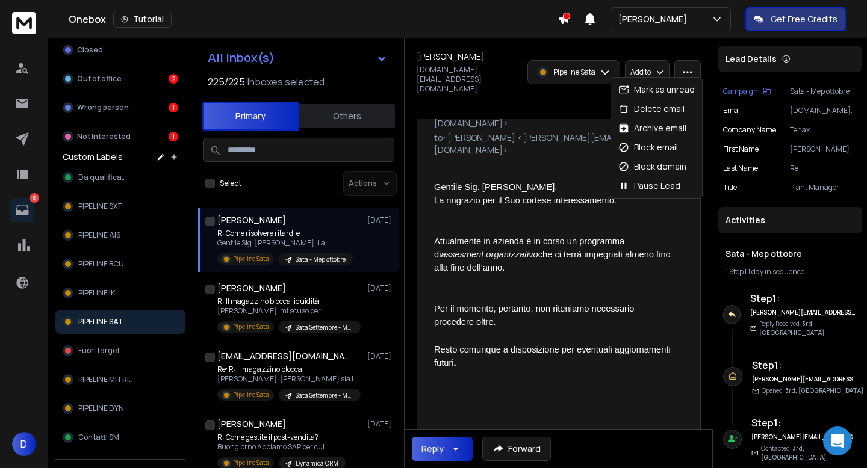
click at [693, 63] on button "button" at bounding box center [687, 72] width 26 height 24
click at [672, 88] on div "Mark as unread" at bounding box center [656, 90] width 76 height 12
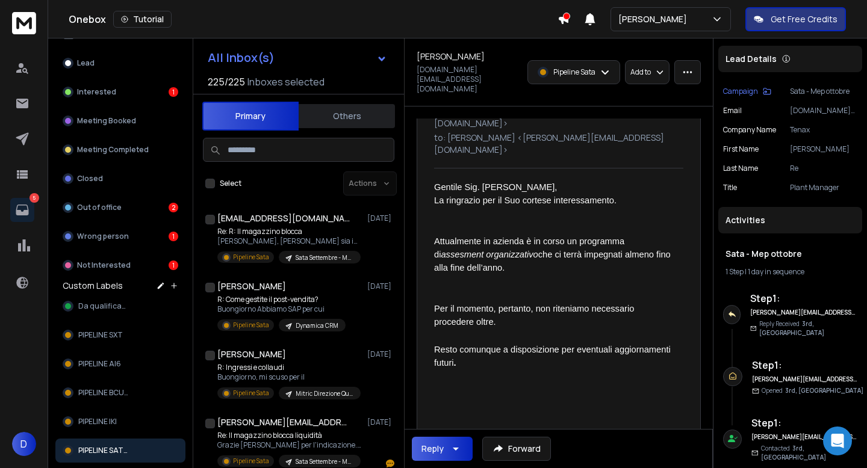
scroll to position [276, 0]
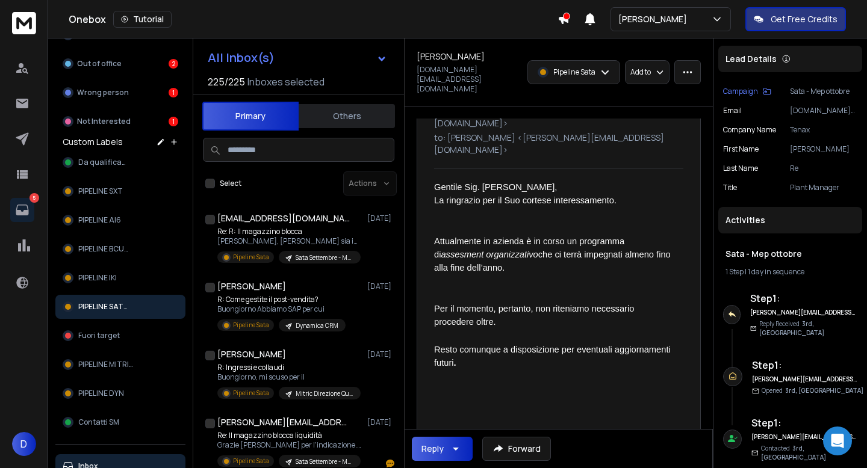
click at [127, 368] on span "PIPELINE MITRIC" at bounding box center [105, 365] width 55 height 10
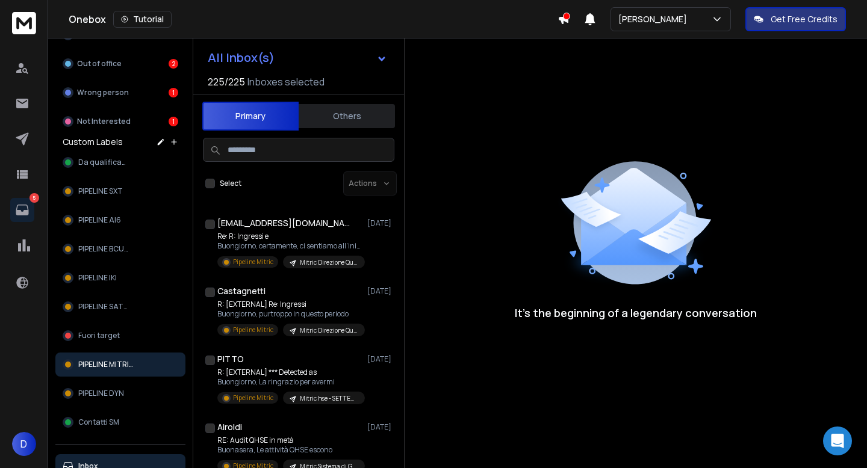
click at [129, 385] on button "PIPELINE DYN" at bounding box center [120, 394] width 130 height 24
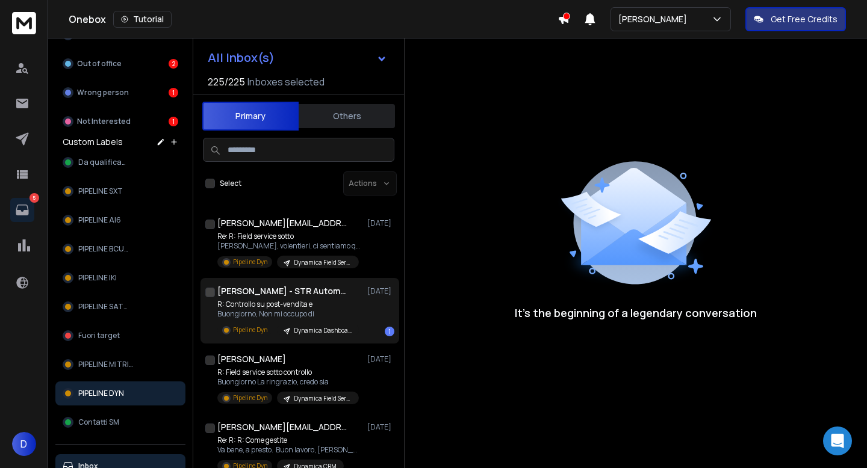
click at [252, 301] on p "R: Controllo su post-vendita e" at bounding box center [287, 305] width 141 height 10
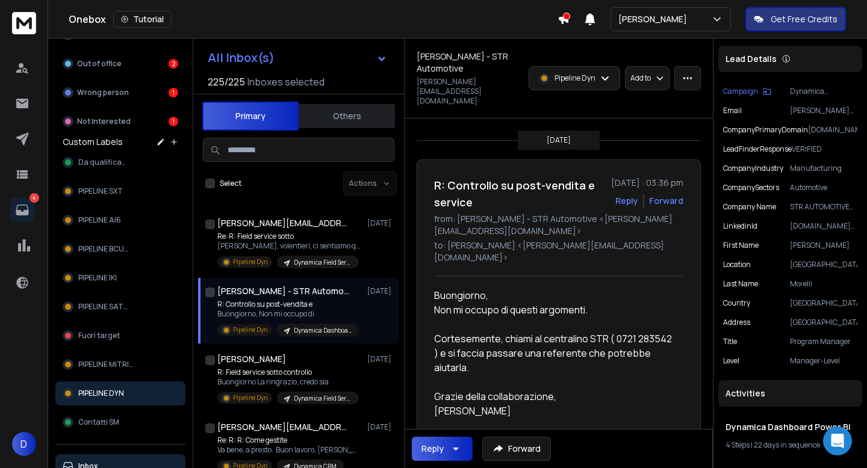
click at [683, 73] on icon "button" at bounding box center [687, 78] width 11 height 11
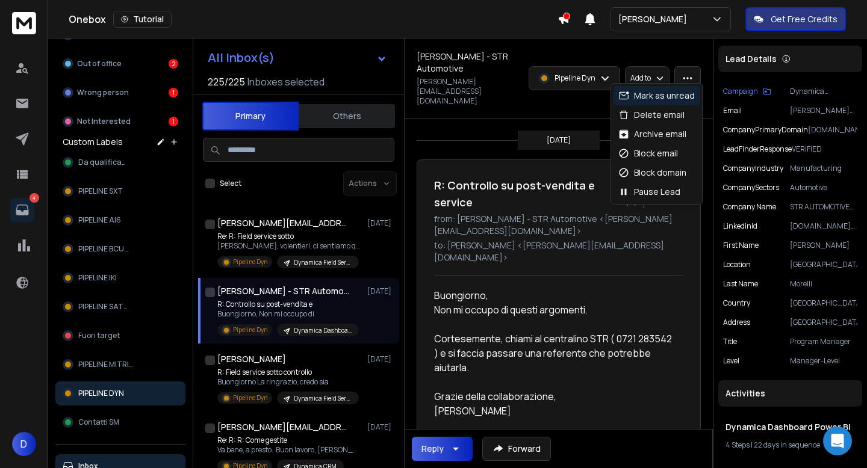
click at [668, 97] on div "Mark as unread" at bounding box center [656, 96] width 76 height 12
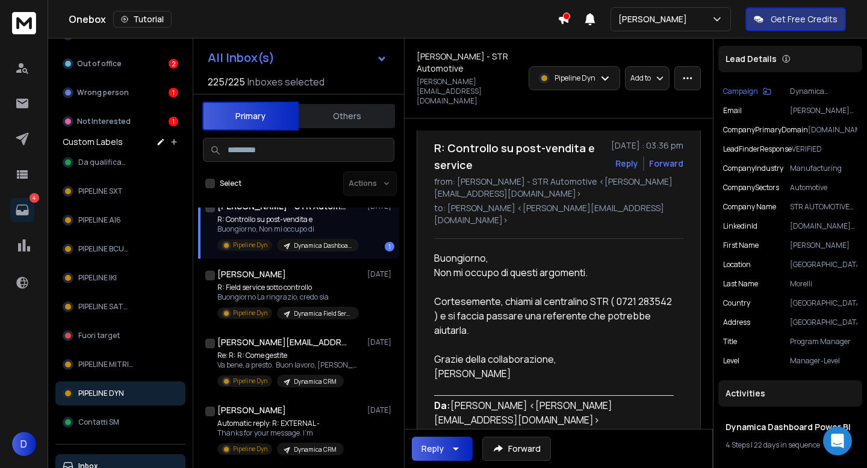
scroll to position [85, 0]
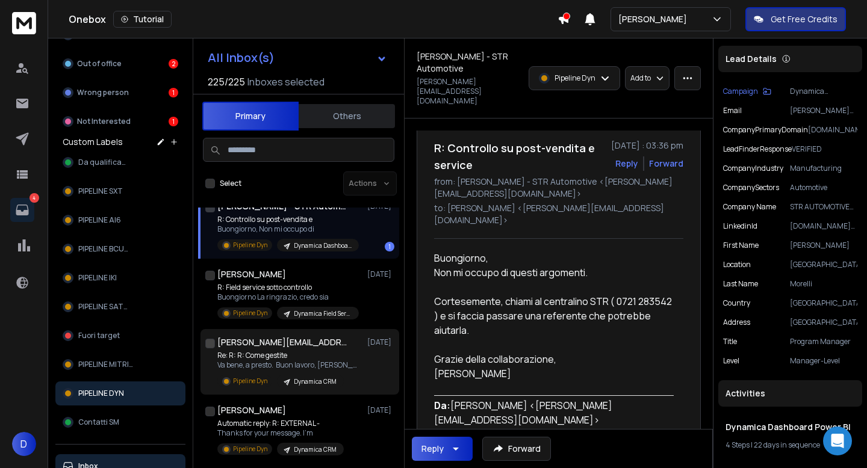
click at [353, 349] on div "roberto.caroli@smeg.it 25 Sep Re: R: R: Come gestite Va bene, a presto. Buon la…" at bounding box center [305, 361] width 177 height 51
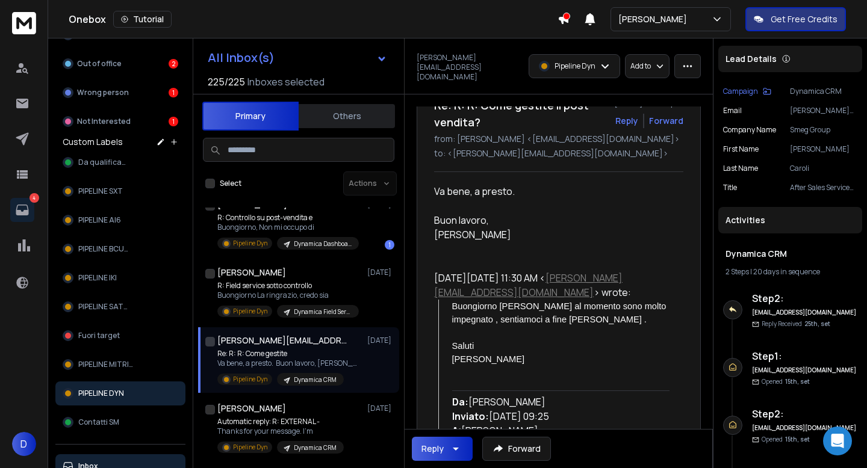
scroll to position [87, 0]
click at [681, 67] on button "button" at bounding box center [687, 66] width 26 height 24
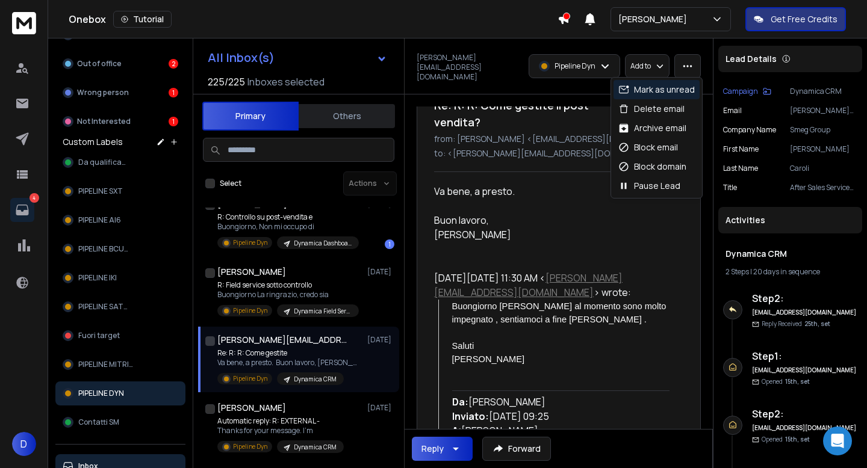
click at [666, 89] on div "Mark as unread" at bounding box center [656, 90] width 76 height 12
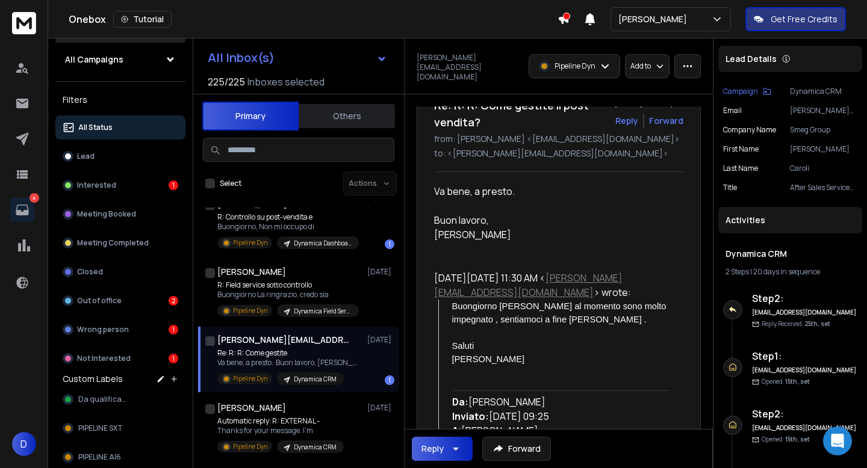
scroll to position [0, 0]
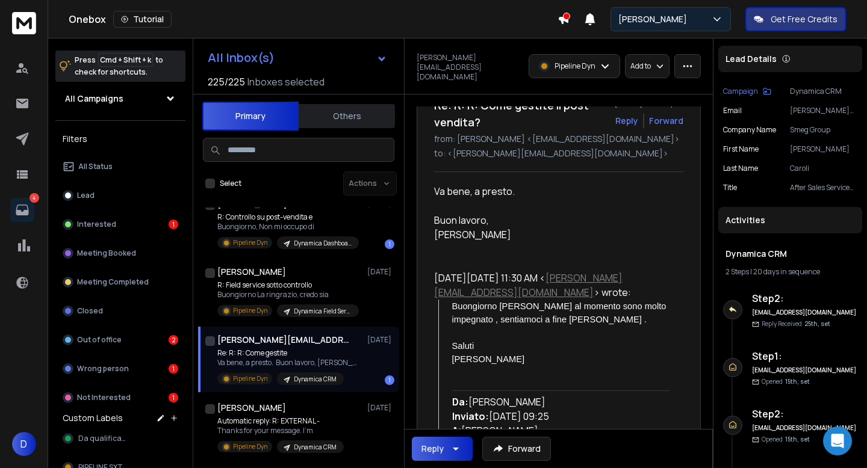
click at [669, 22] on p "Davide Gulin" at bounding box center [654, 19] width 73 height 12
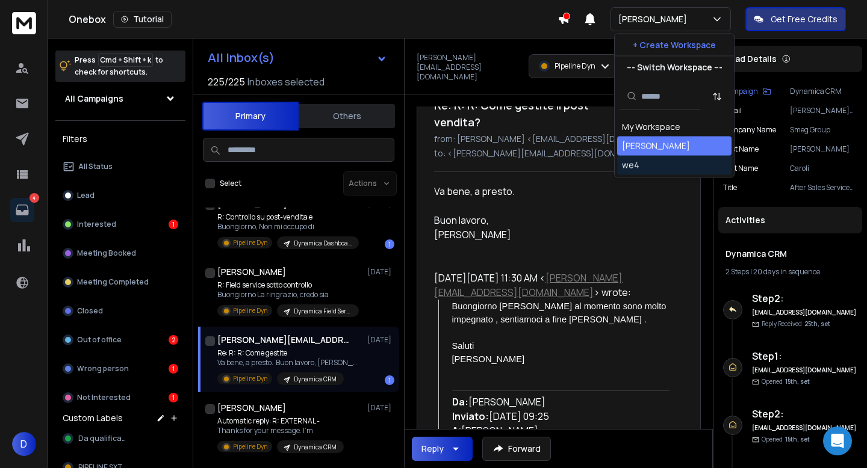
click at [654, 160] on div "we4" at bounding box center [674, 165] width 114 height 19
